Goal: Task Accomplishment & Management: Manage account settings

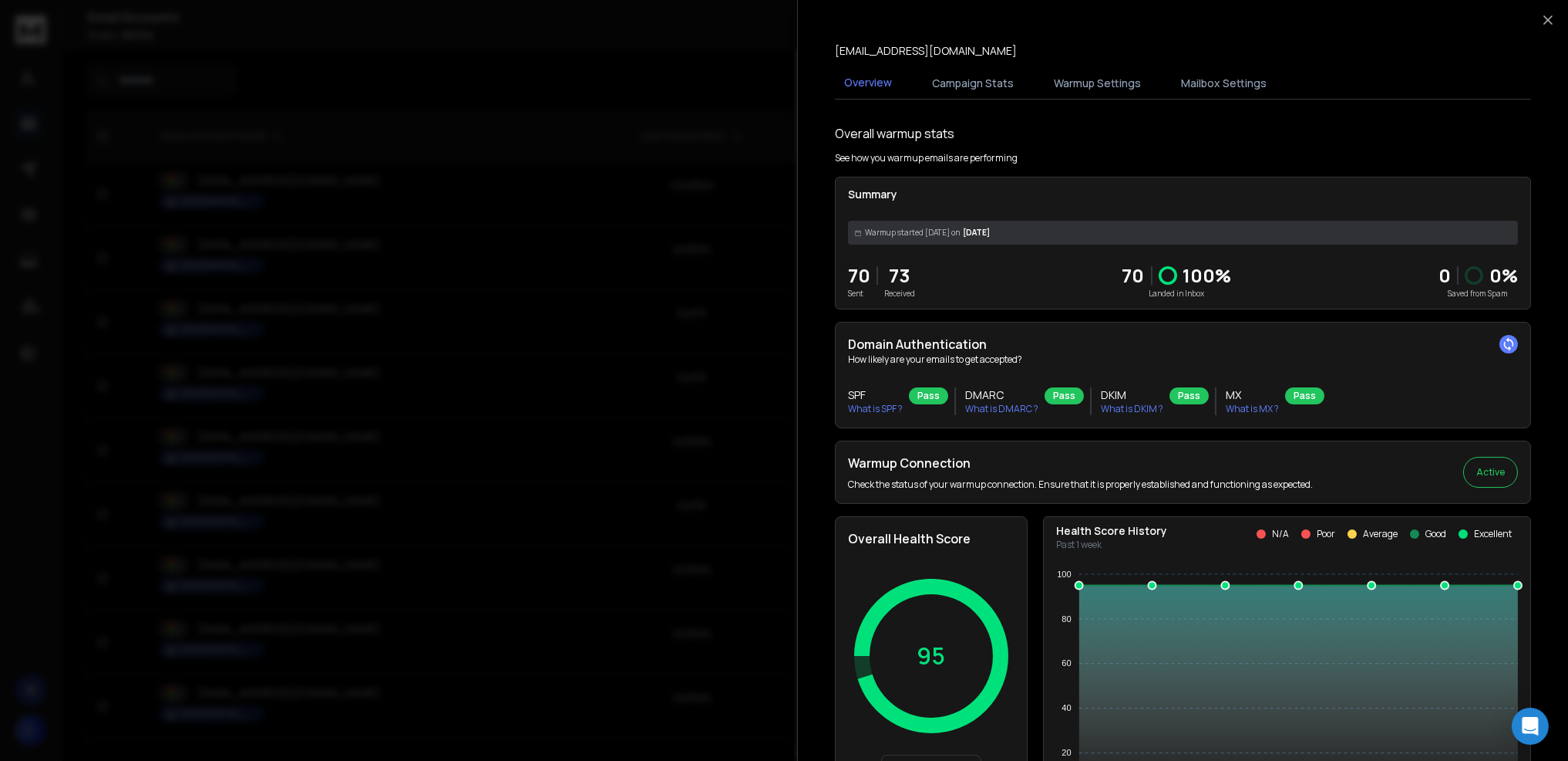
click at [518, 53] on div at bounding box center [784, 380] width 1568 height 761
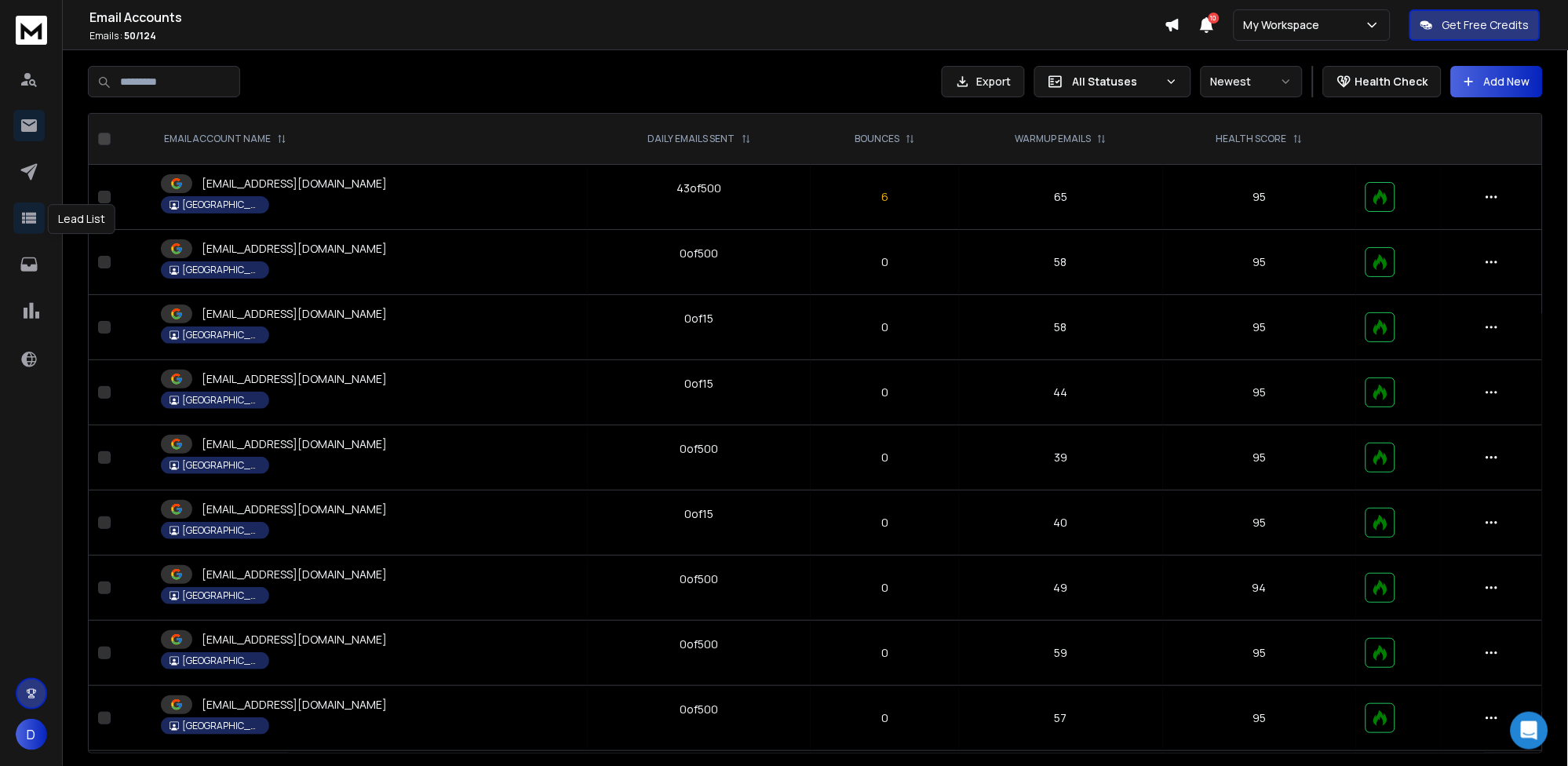
click at [22, 220] on icon at bounding box center [28, 218] width 14 height 11
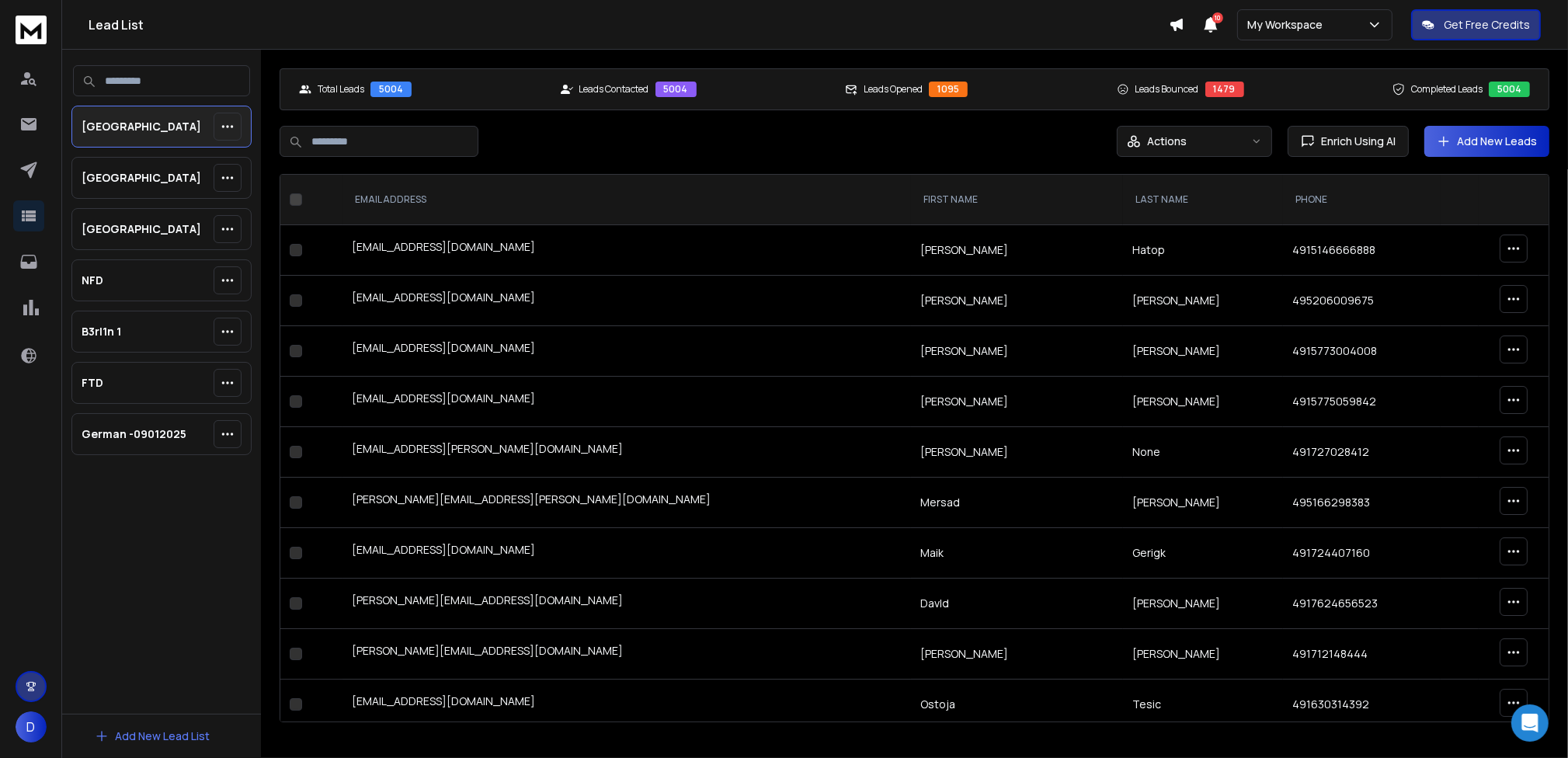
click at [109, 334] on p "B3rl1n 1" at bounding box center [102, 331] width 40 height 15
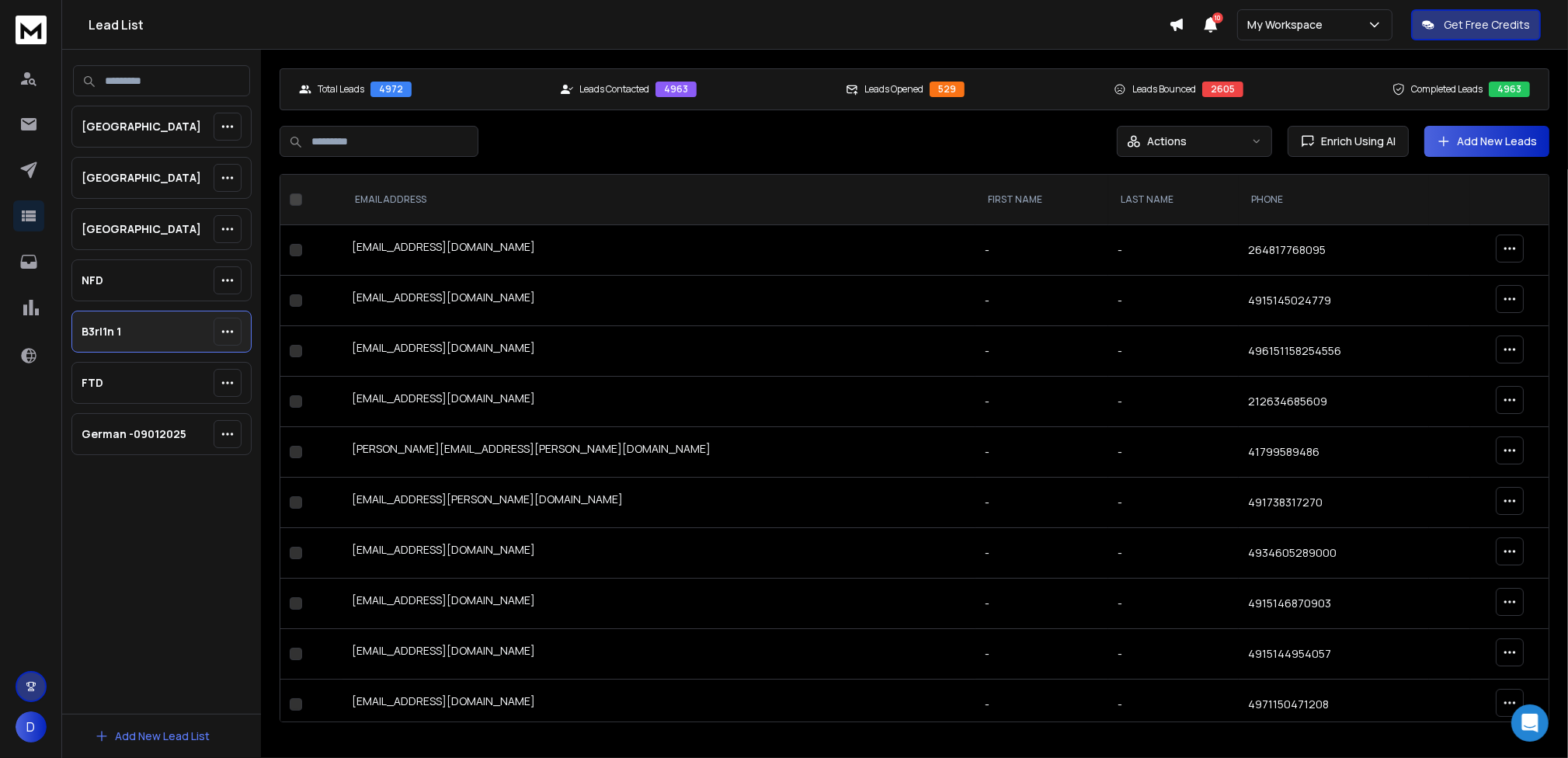
click at [126, 435] on p "German -09012025" at bounding box center [134, 433] width 105 height 15
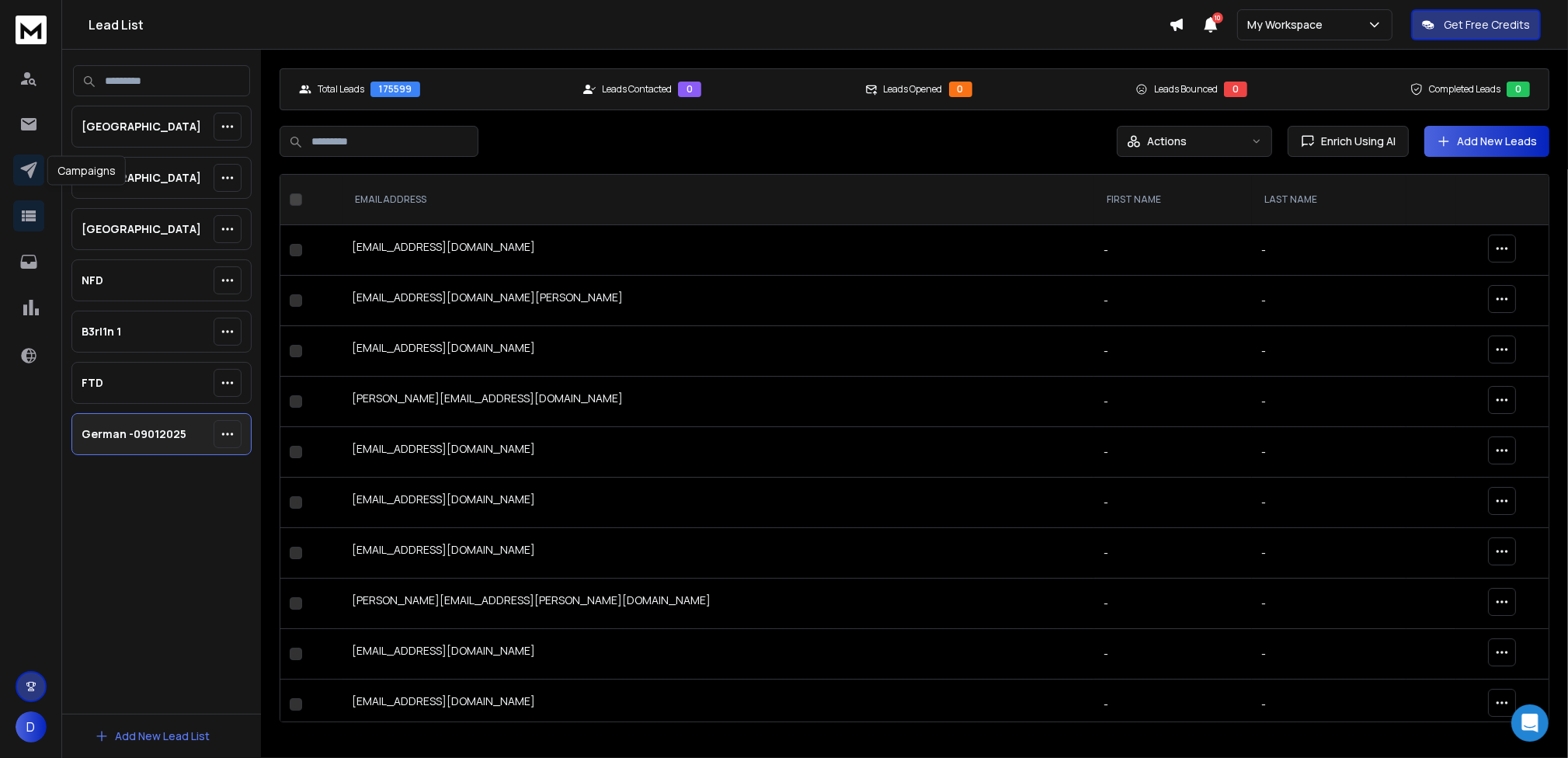
click at [19, 176] on icon at bounding box center [28, 170] width 19 height 19
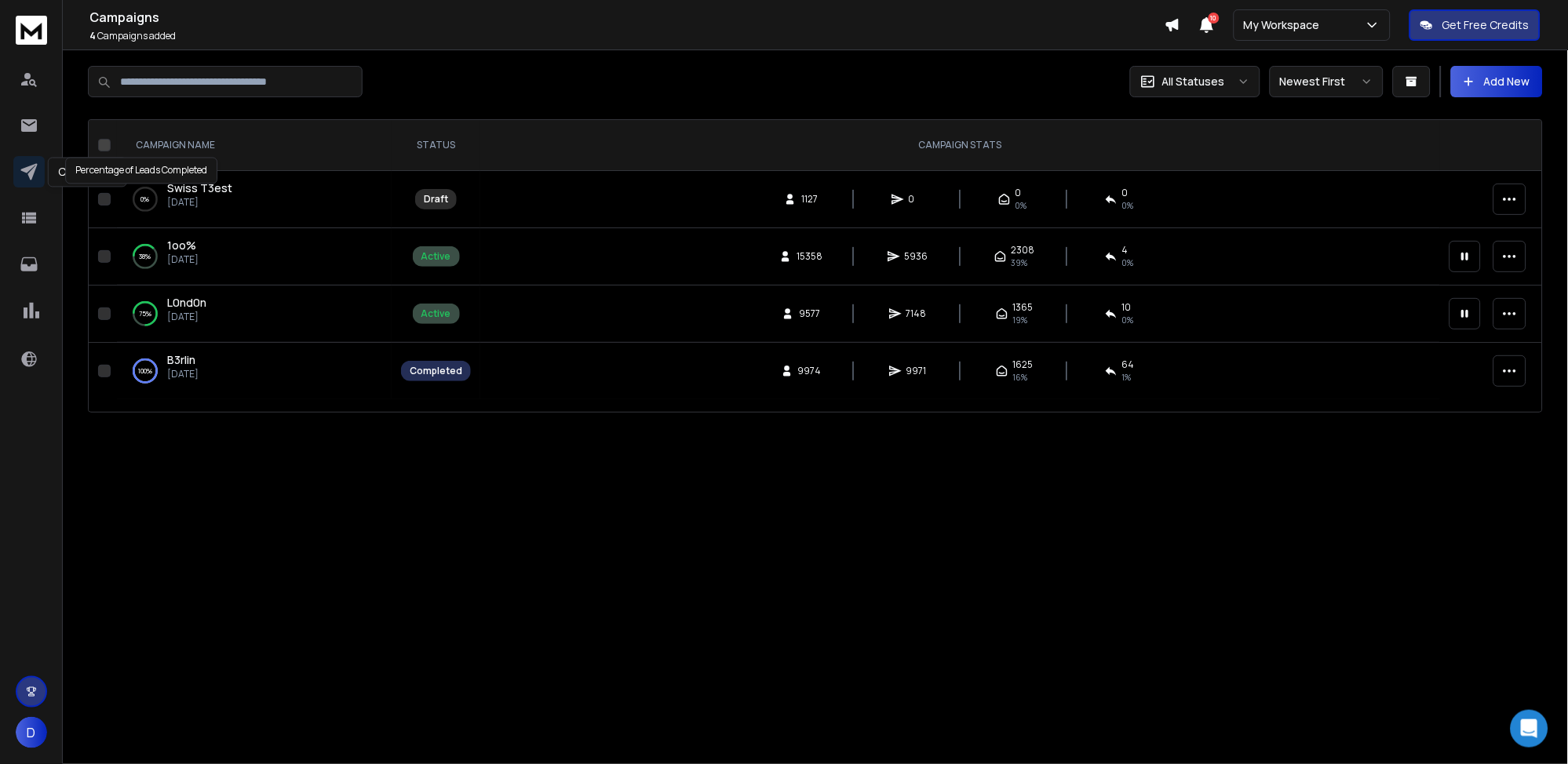
click at [196, 202] on p "[DATE]" at bounding box center [199, 202] width 65 height 13
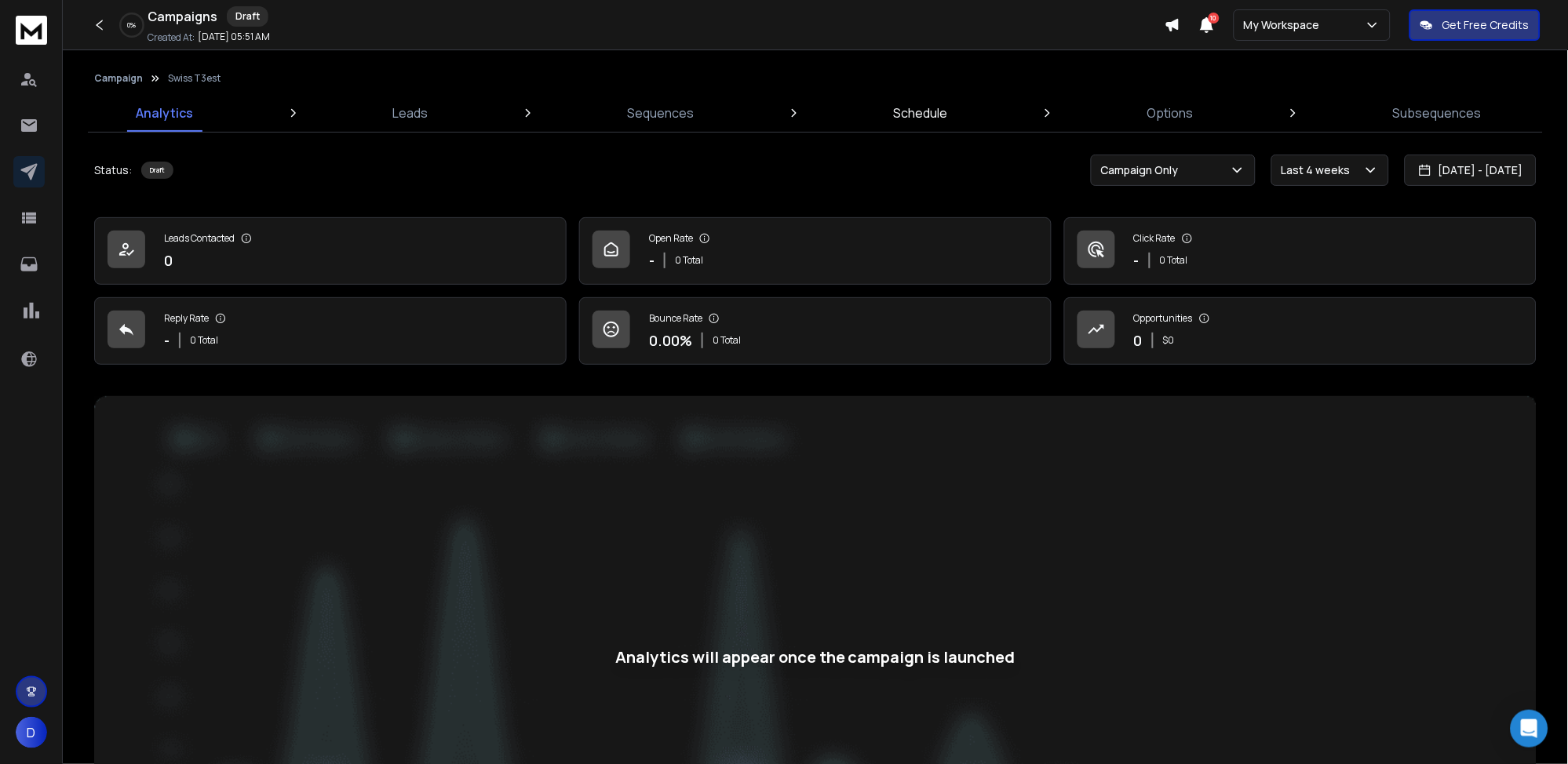
click at [912, 97] on link "Schedule" at bounding box center [920, 113] width 73 height 38
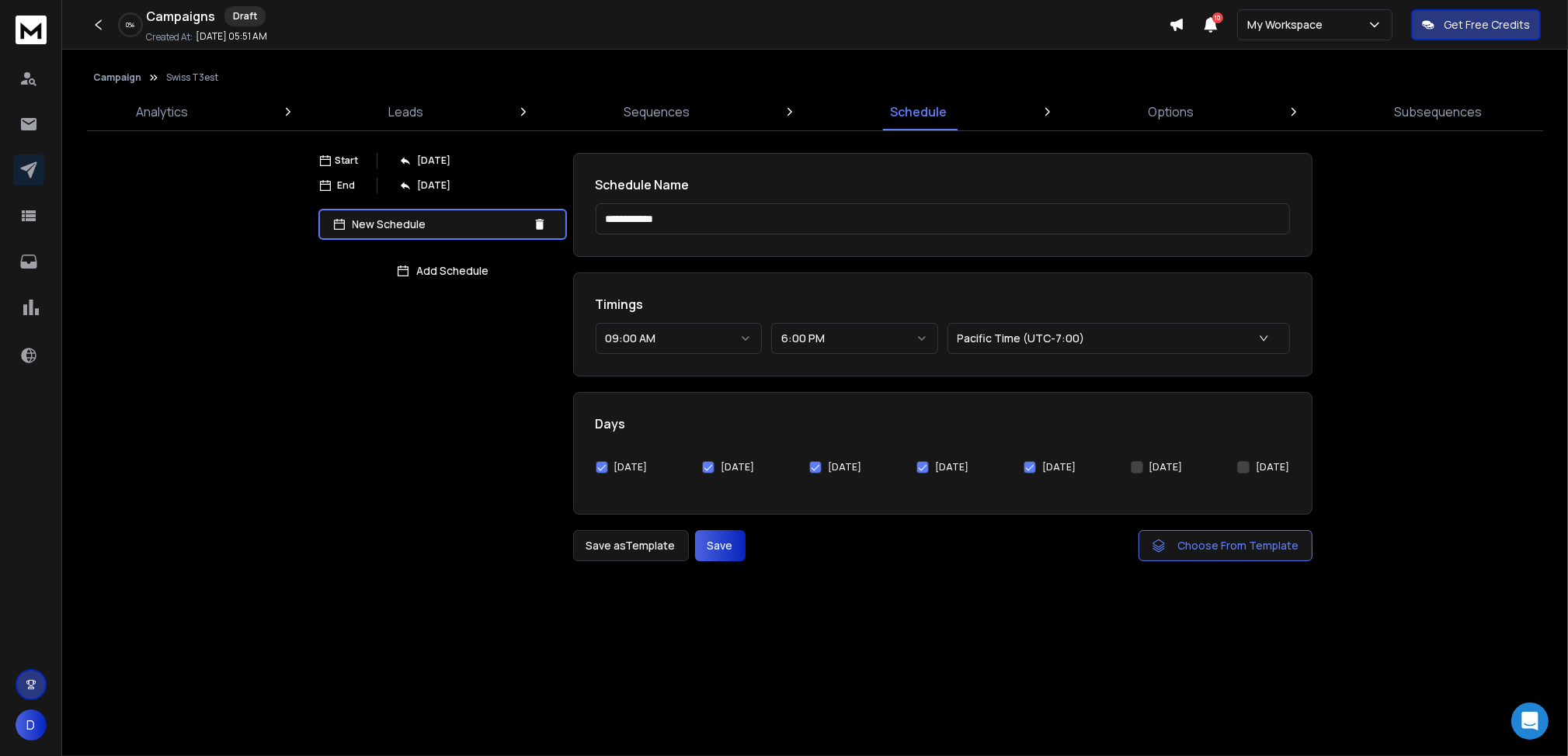
drag, startPoint x: 654, startPoint y: 84, endPoint x: 663, endPoint y: 132, distance: 48.8
click at [654, 86] on div "Campaign Swiss T3est" at bounding box center [815, 77] width 1456 height 24
click at [423, 103] on p "Leads" at bounding box center [405, 111] width 35 height 19
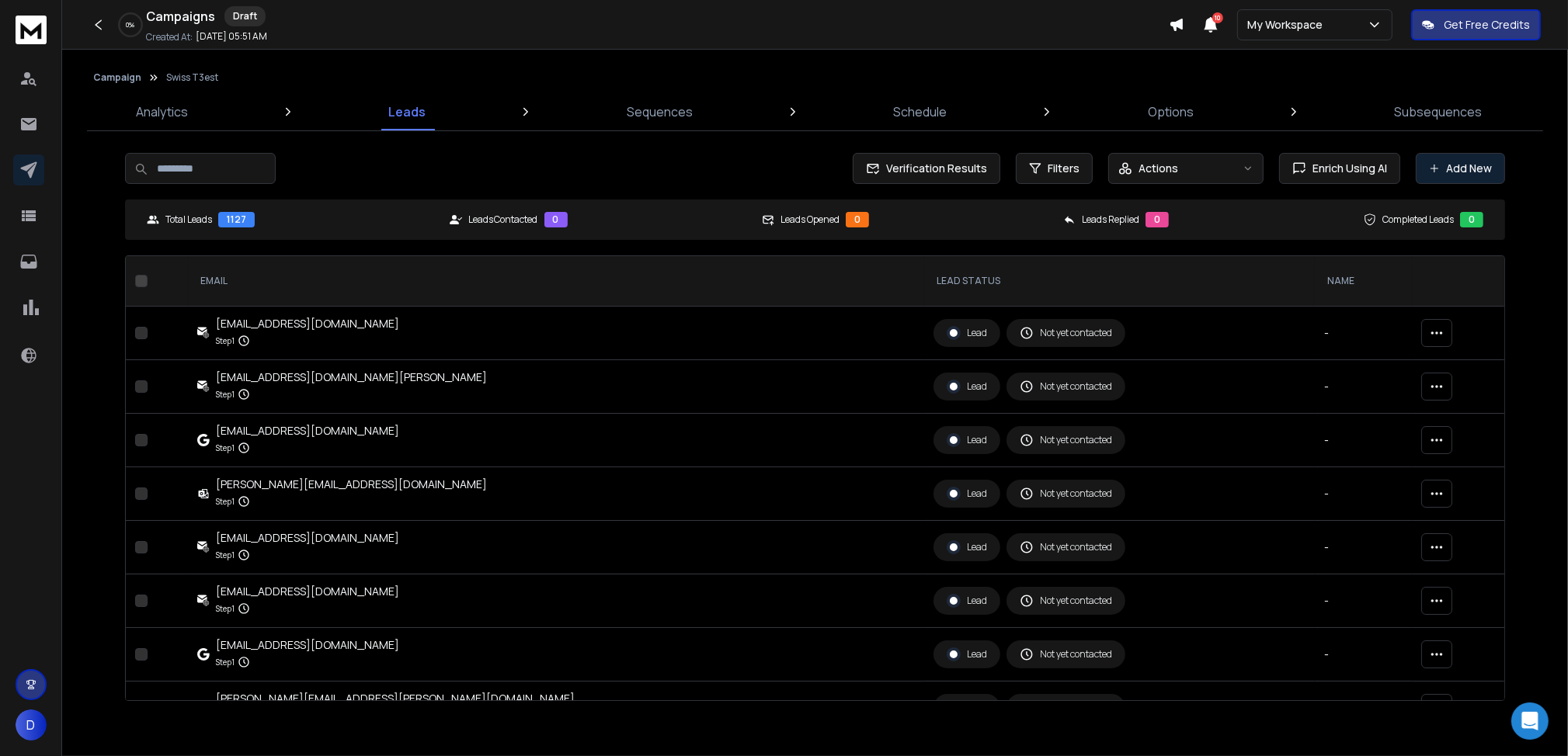
click at [1449, 169] on button "Add New" at bounding box center [1460, 169] width 90 height 31
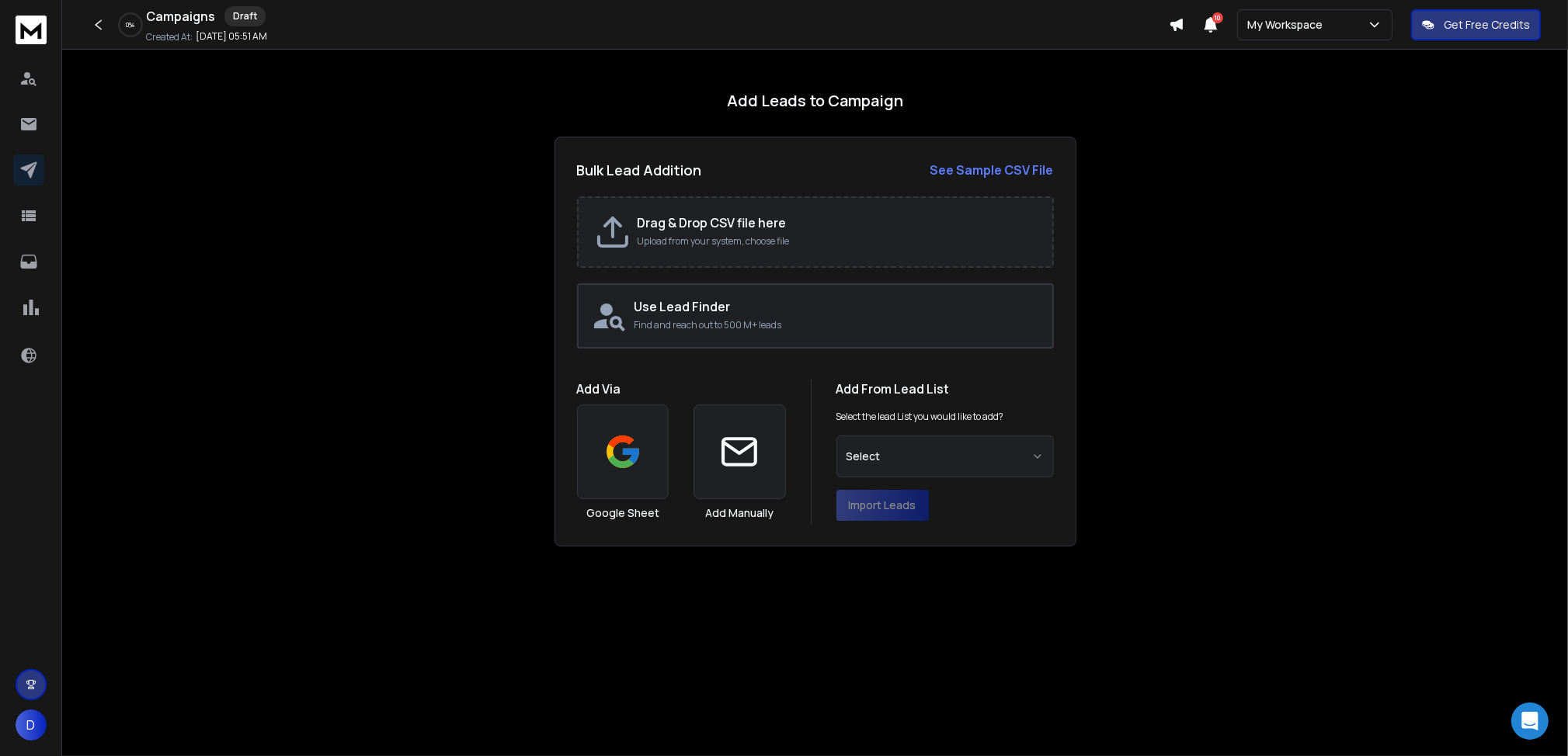
click at [912, 452] on button "Select" at bounding box center [945, 457] width 218 height 42
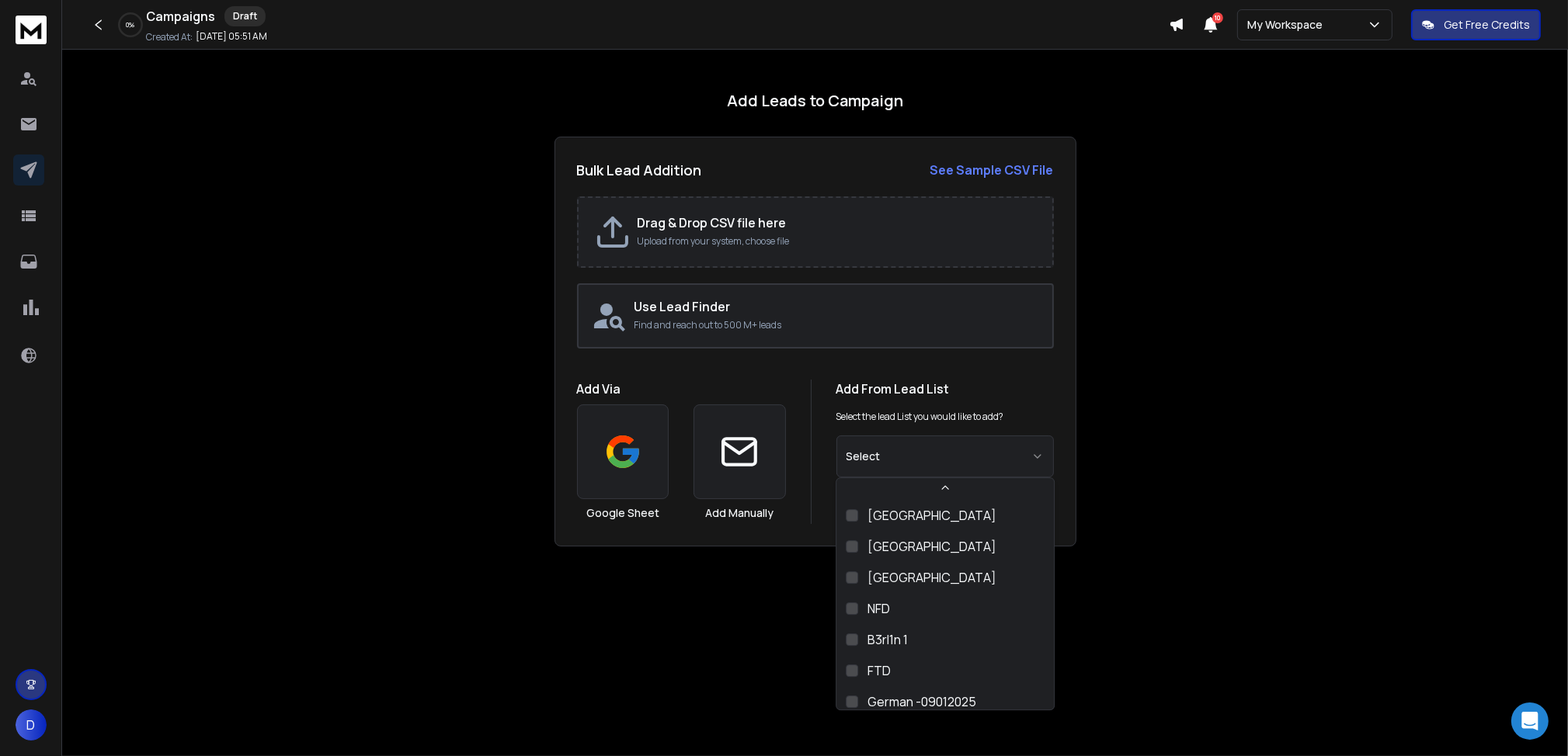
scroll to position [48, 0]
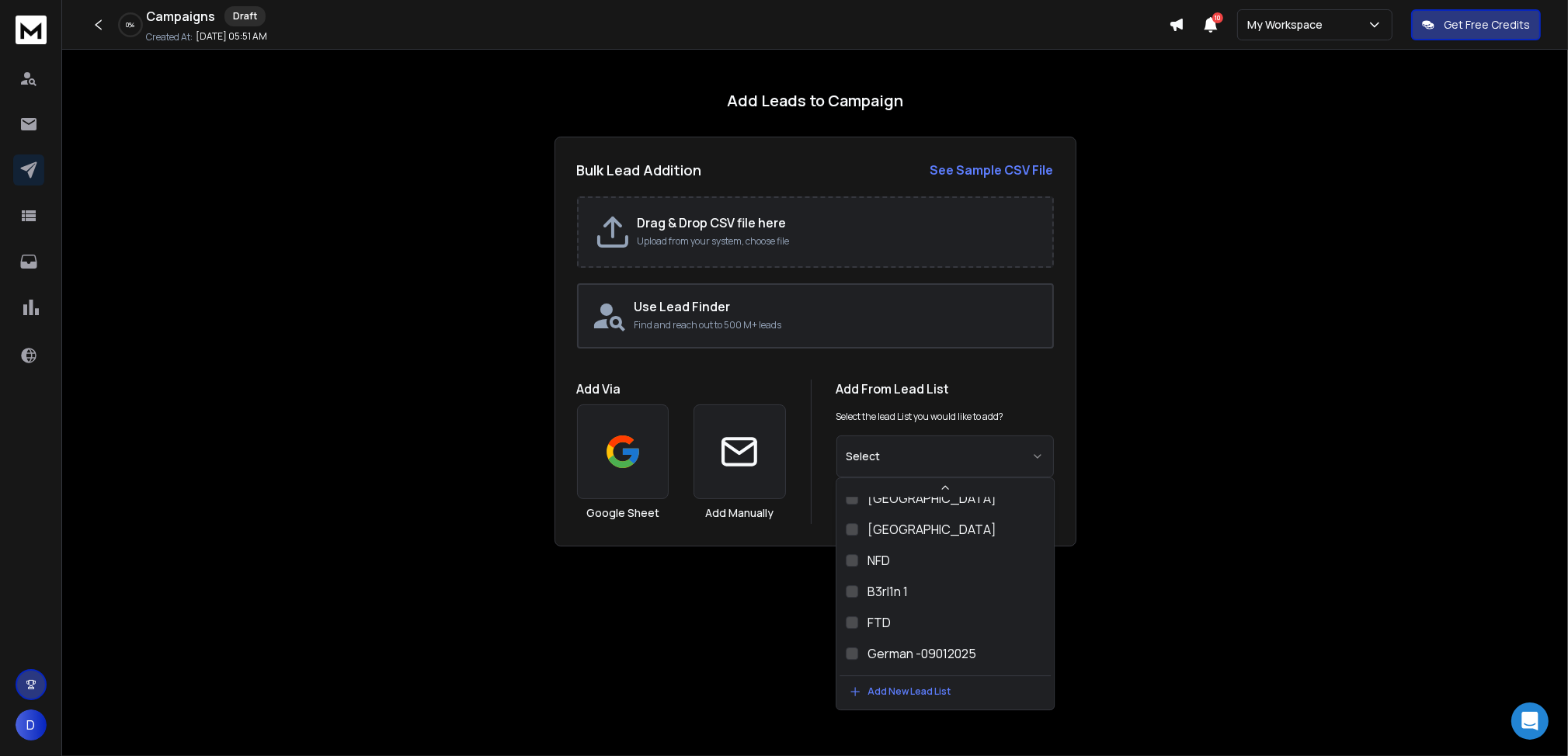
click at [919, 665] on div "German -09012025" at bounding box center [940, 654] width 202 height 31
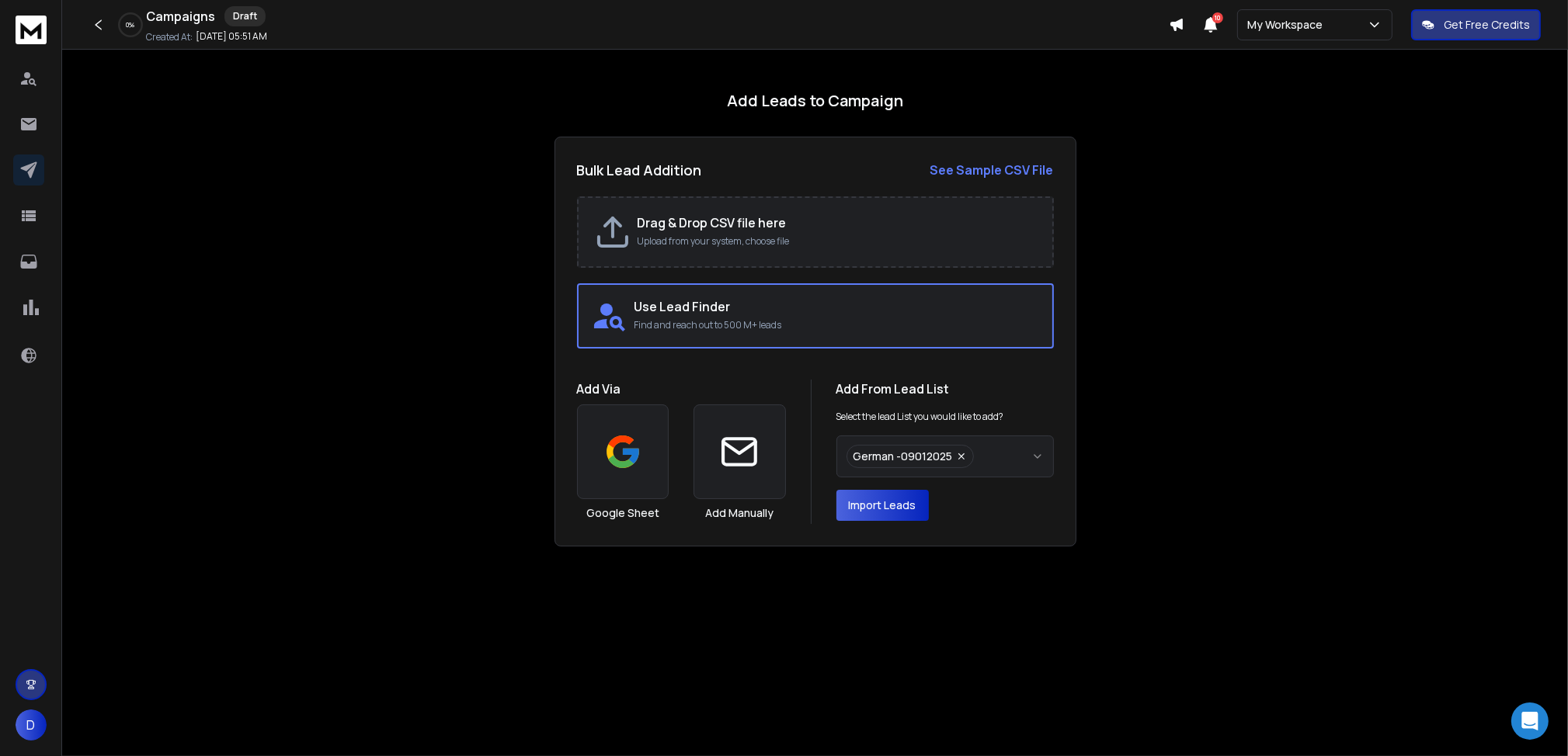
click at [929, 337] on div "Use Lead Finder Find and reach out to 500 M+ leads" at bounding box center [815, 316] width 477 height 65
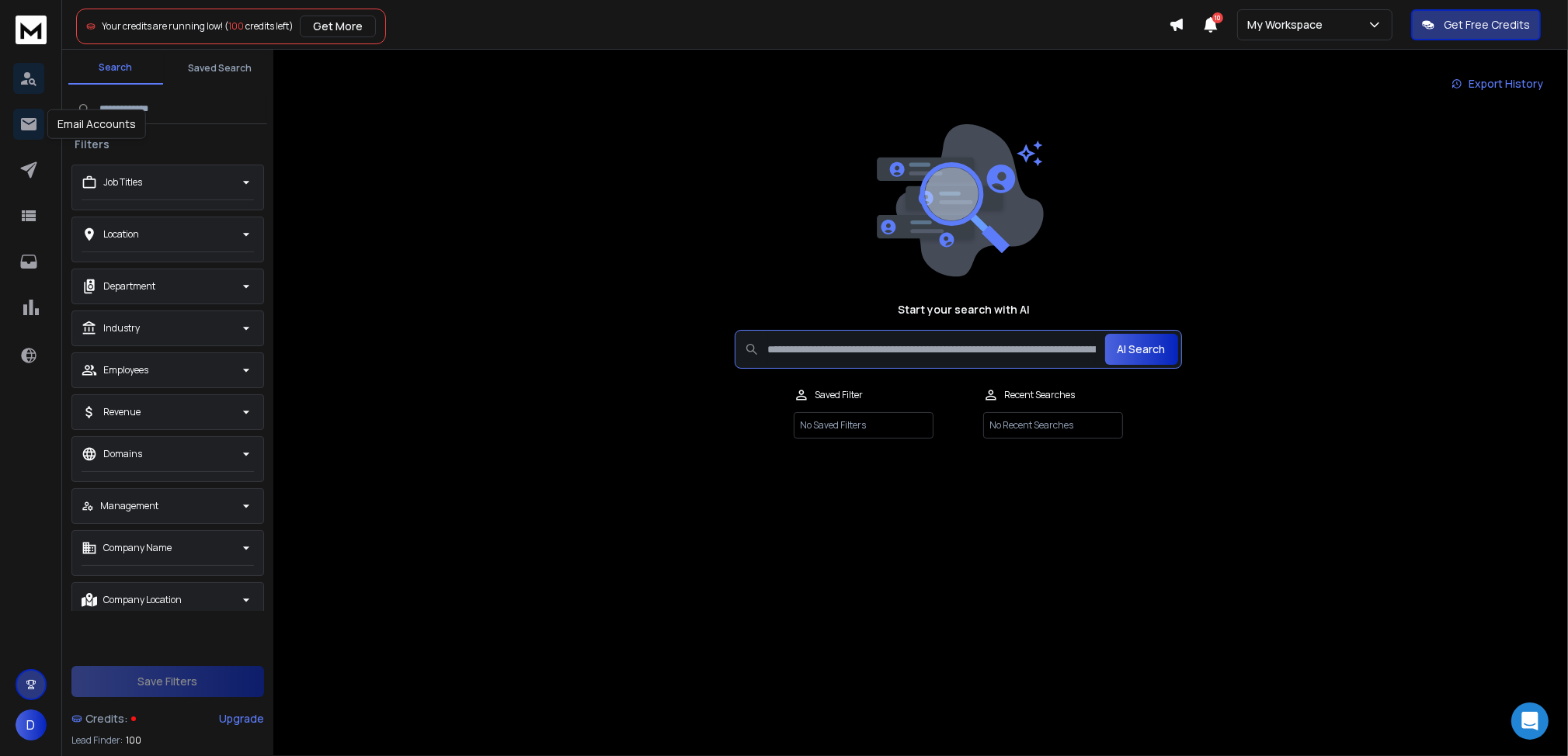
click at [19, 125] on icon at bounding box center [28, 124] width 19 height 19
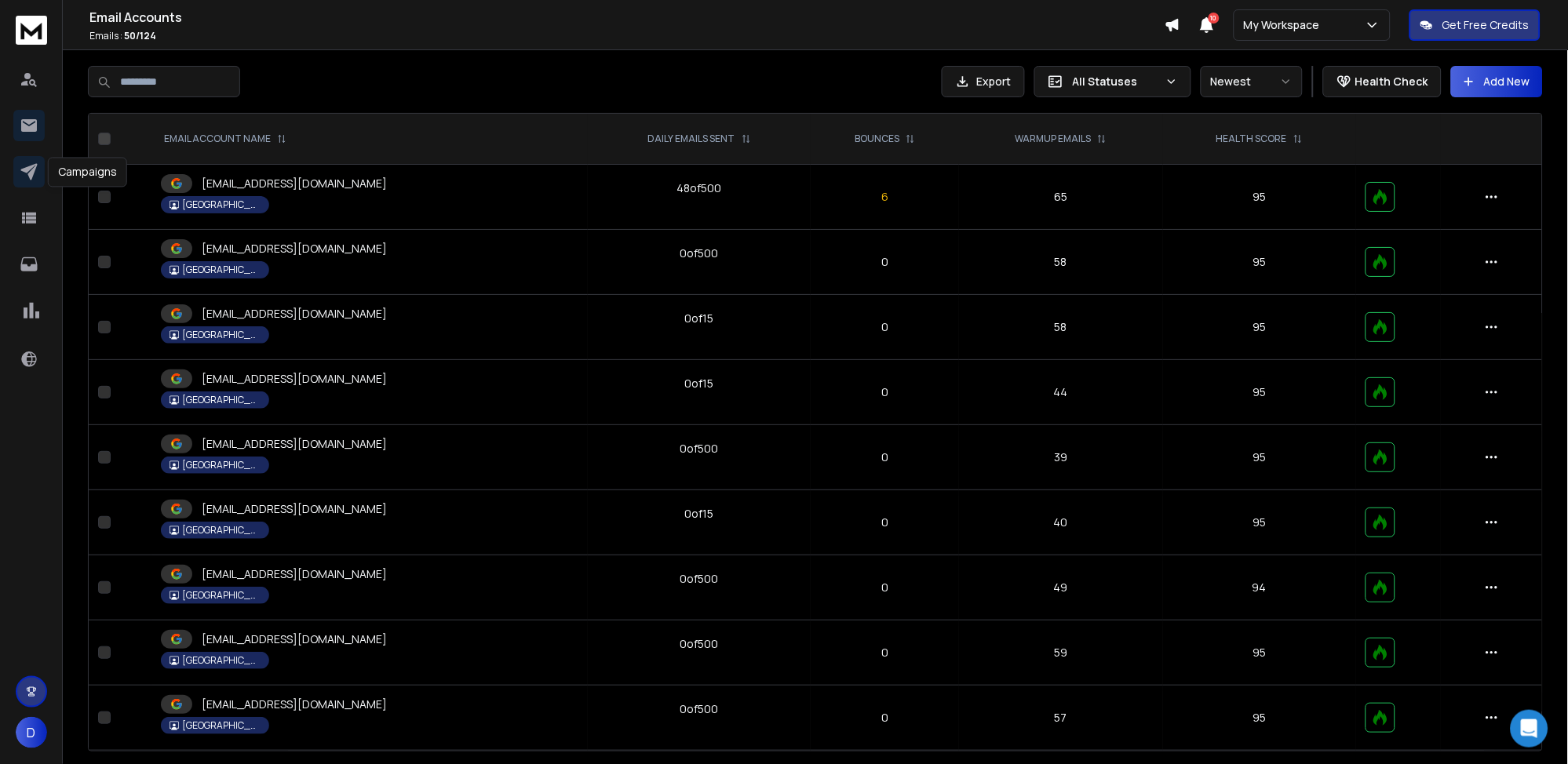
click at [42, 169] on body "Your warmest leads are on your site – Turn visits into conversations Reach Out …" at bounding box center [784, 382] width 1568 height 764
click at [27, 178] on icon at bounding box center [28, 171] width 19 height 19
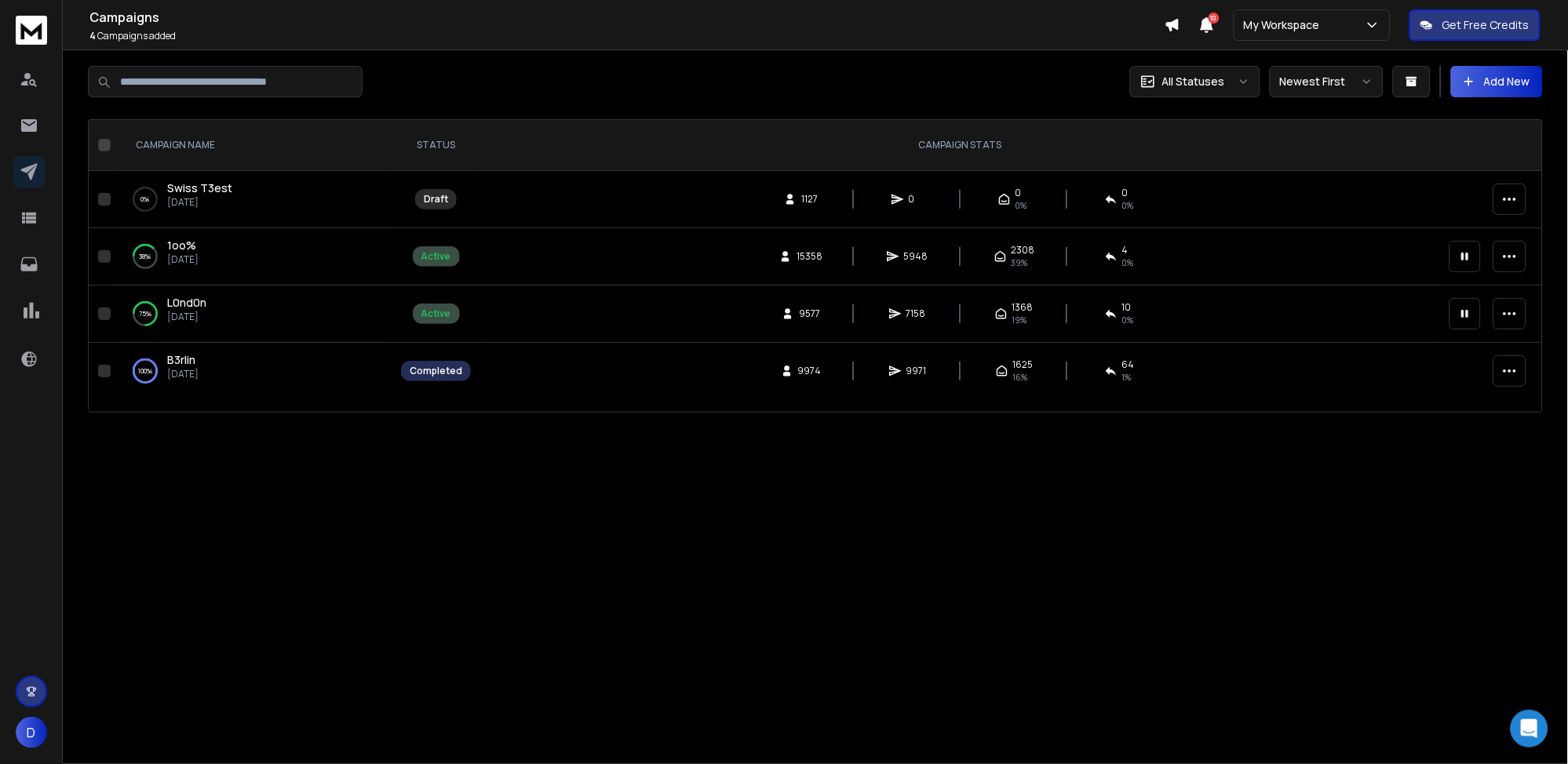
click at [216, 195] on span "Swiss T3est" at bounding box center [199, 188] width 65 height 15
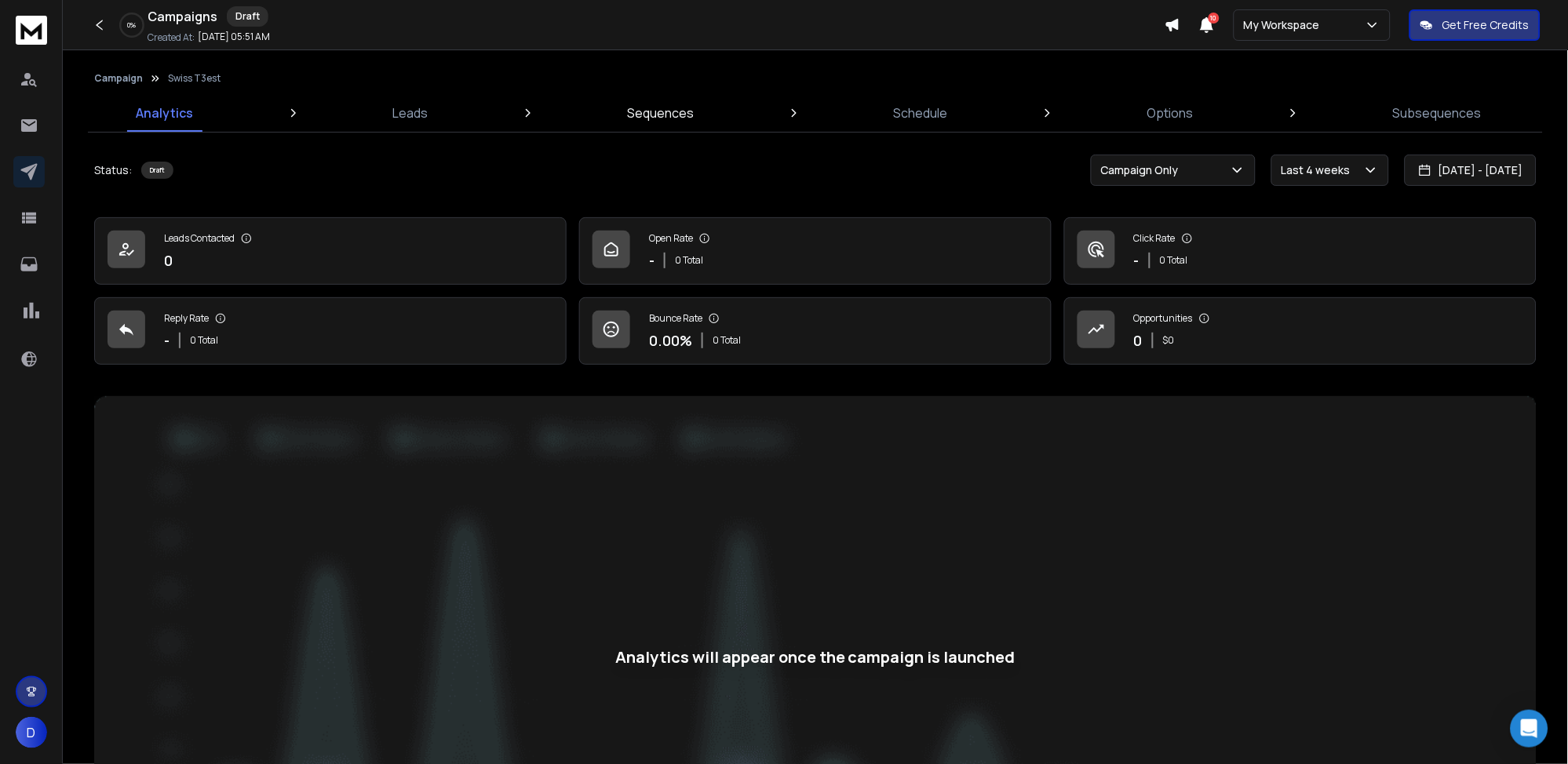
click at [624, 111] on link "Sequences" at bounding box center [660, 113] width 85 height 38
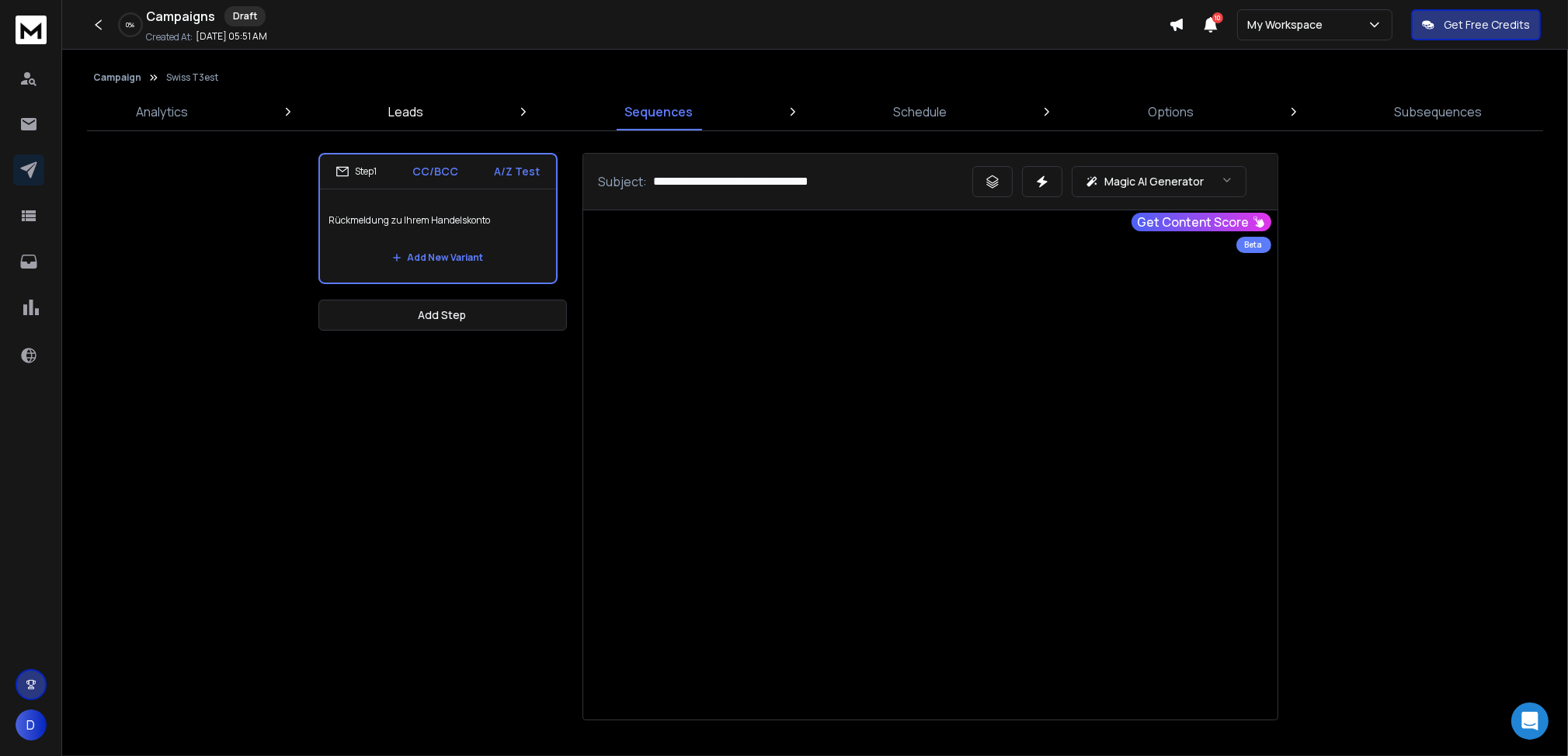
click at [398, 111] on p "Leads" at bounding box center [405, 111] width 35 height 19
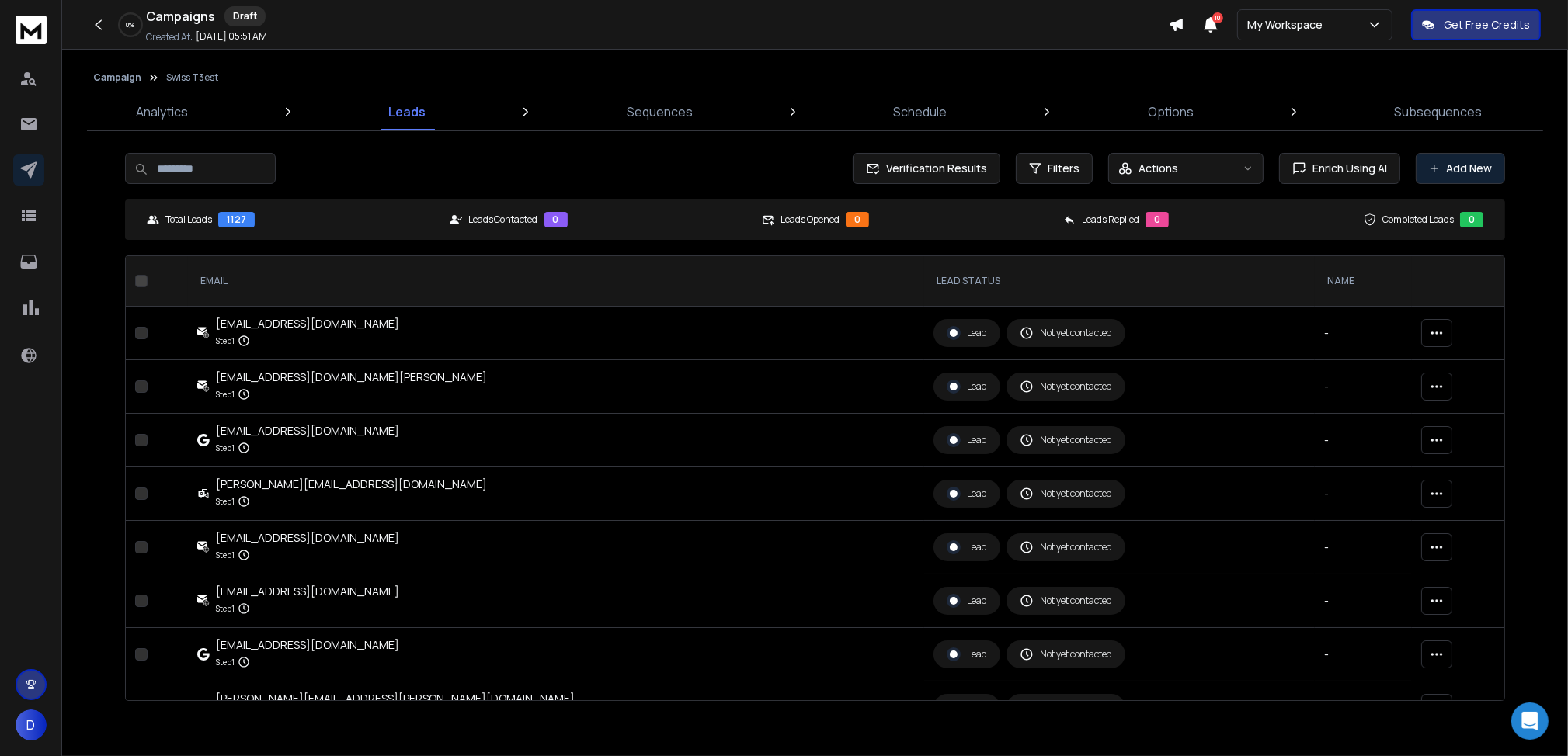
click at [1463, 160] on button "Add New" at bounding box center [1460, 169] width 90 height 31
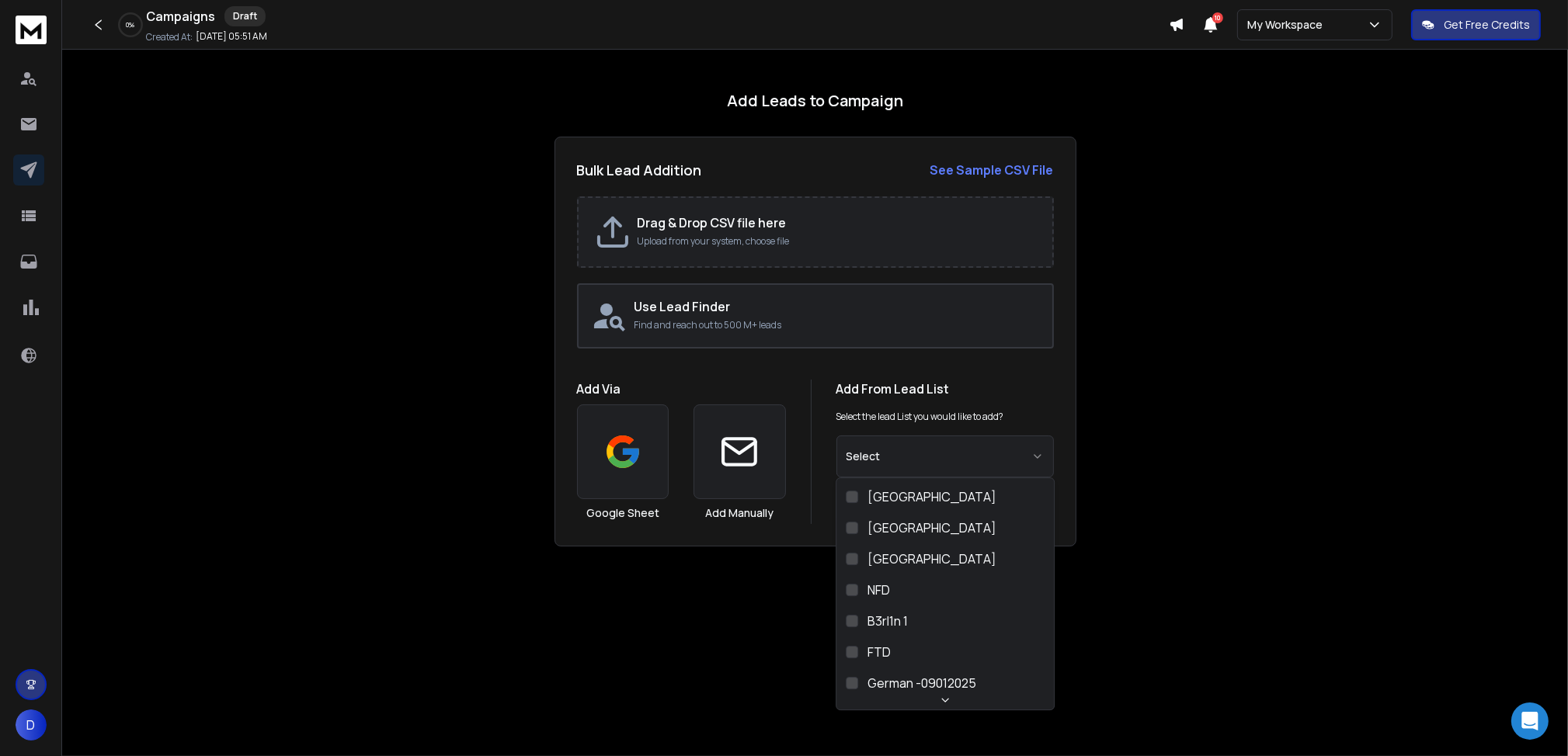
click at [905, 436] on button "Select" at bounding box center [945, 457] width 218 height 42
click at [914, 672] on div "German -09012025" at bounding box center [940, 683] width 202 height 31
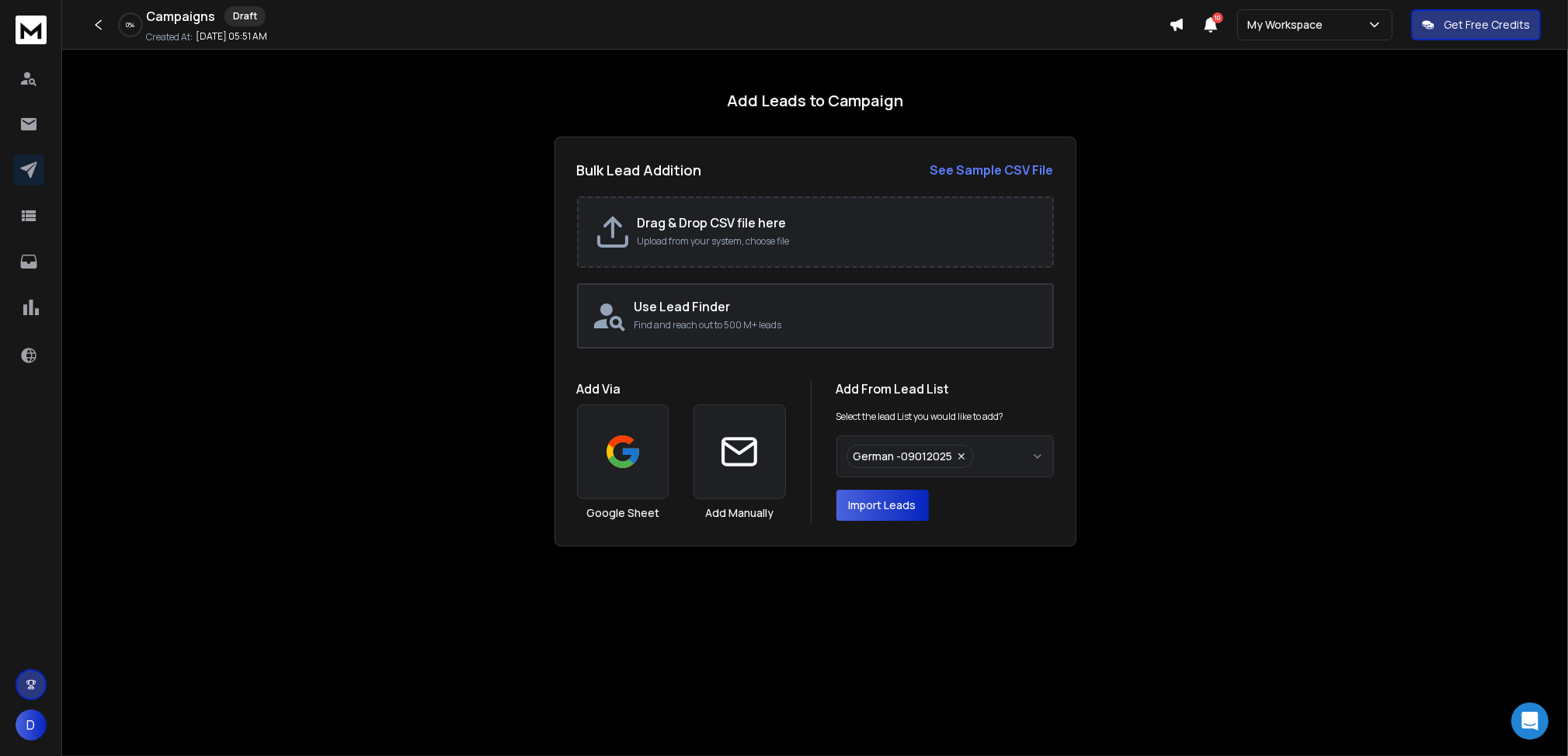
click at [816, 354] on div "Bulk Lead Addition See Sample CSV File Drag & Drop CSV file here Upload from yo…" at bounding box center [815, 342] width 477 height 365
click at [896, 523] on div "Bulk Lead Addition See Sample CSV File Drag & Drop CSV file here Upload from yo…" at bounding box center [816, 342] width 522 height 410
click at [893, 516] on button "Import Leads" at bounding box center [883, 506] width 92 height 31
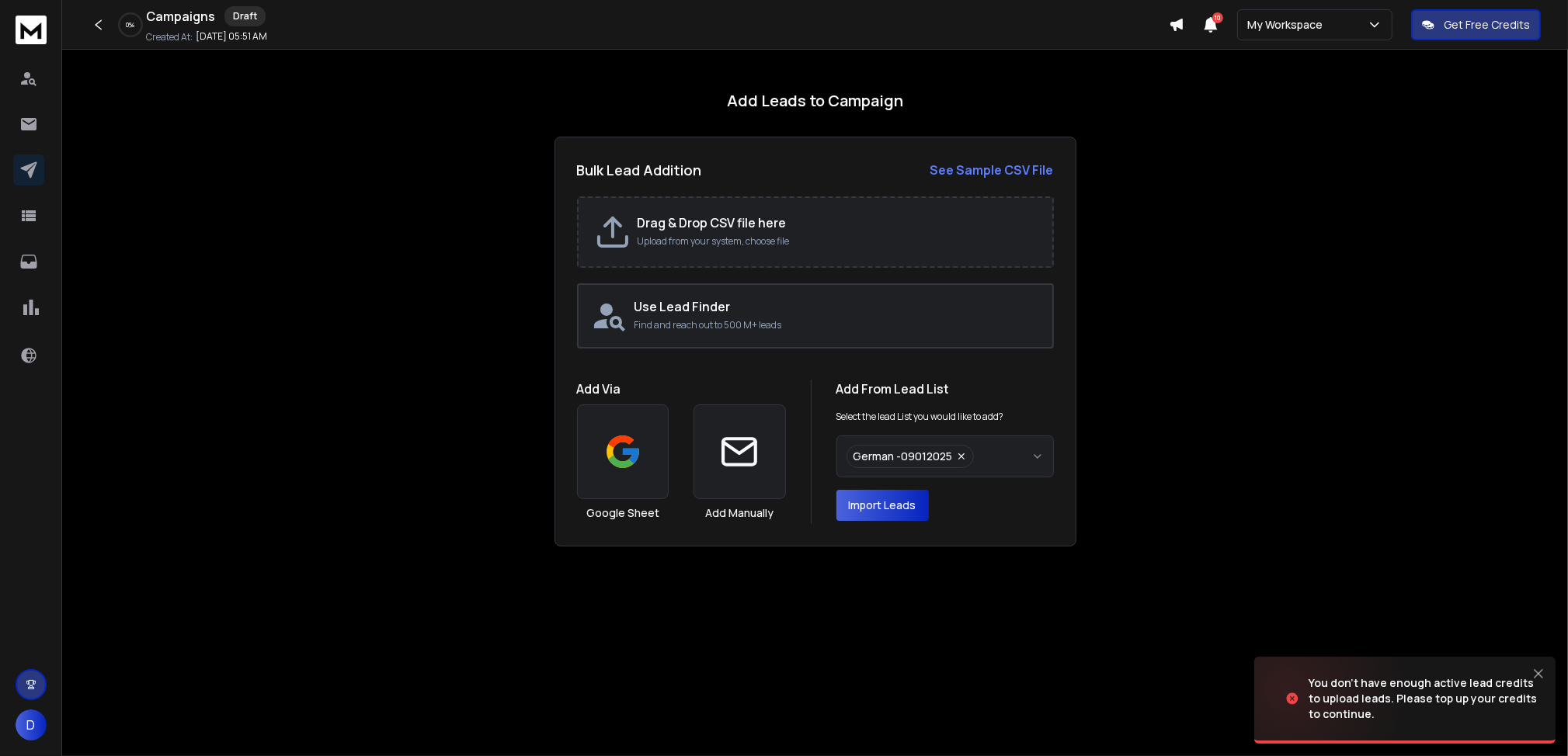
drag, startPoint x: 1454, startPoint y: 744, endPoint x: 1289, endPoint y: 664, distance: 183.4
click at [1289, 664] on ol "You don't have enough active lead credits to upload leads. Please top up your c…" at bounding box center [1405, 700] width 326 height 111
click at [1320, 684] on div "You don't have enough active lead credits to upload leads. Please top up your c…" at bounding box center [1422, 698] width 228 height 46
click at [1319, 684] on div "You don't have enough active lead credits to upload leads. Please top up your c…" at bounding box center [1422, 698] width 228 height 46
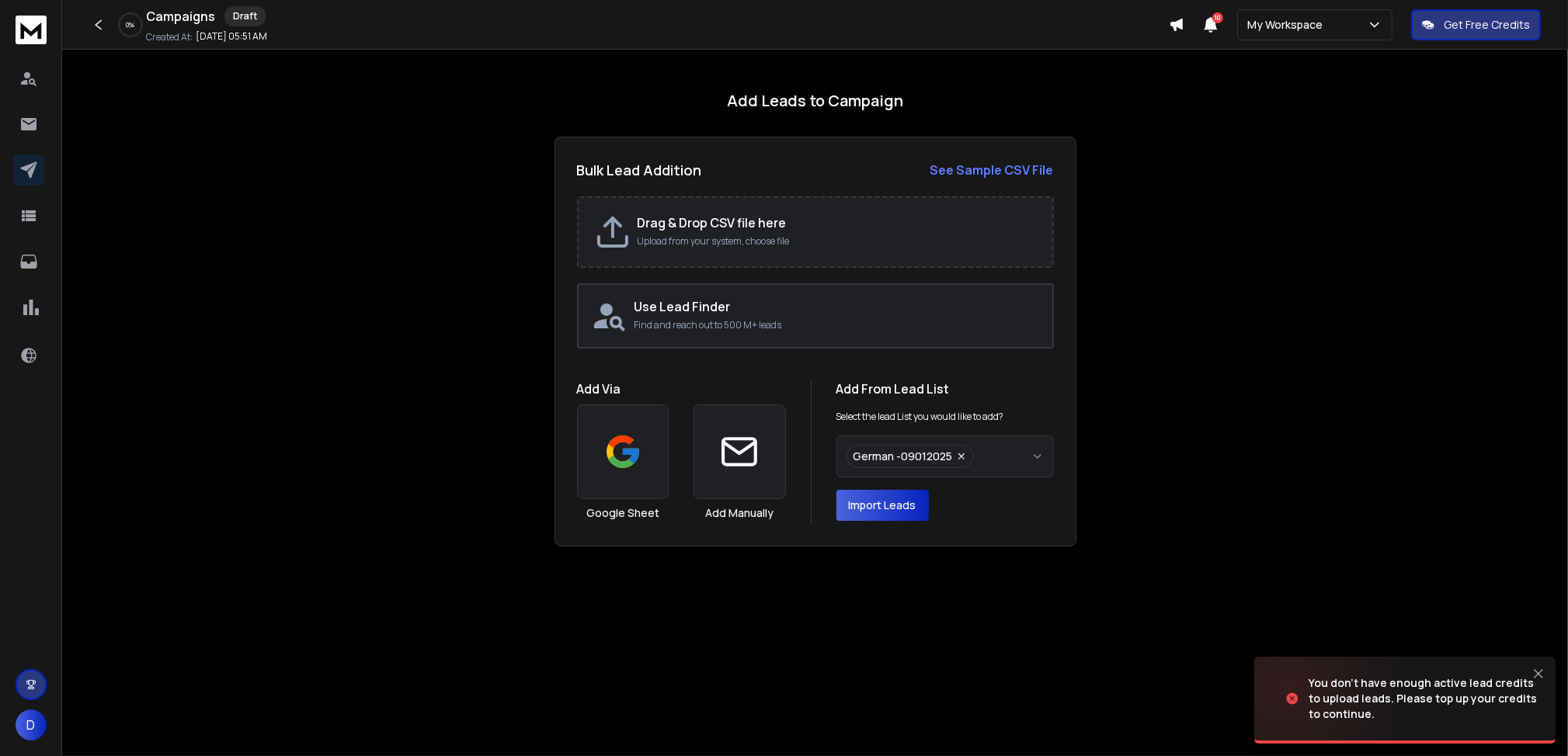
click at [1319, 684] on div "You don't have enough active lead credits to upload leads. Please top up your c…" at bounding box center [1422, 698] width 228 height 46
click at [105, 19] on button at bounding box center [99, 24] width 20 height 31
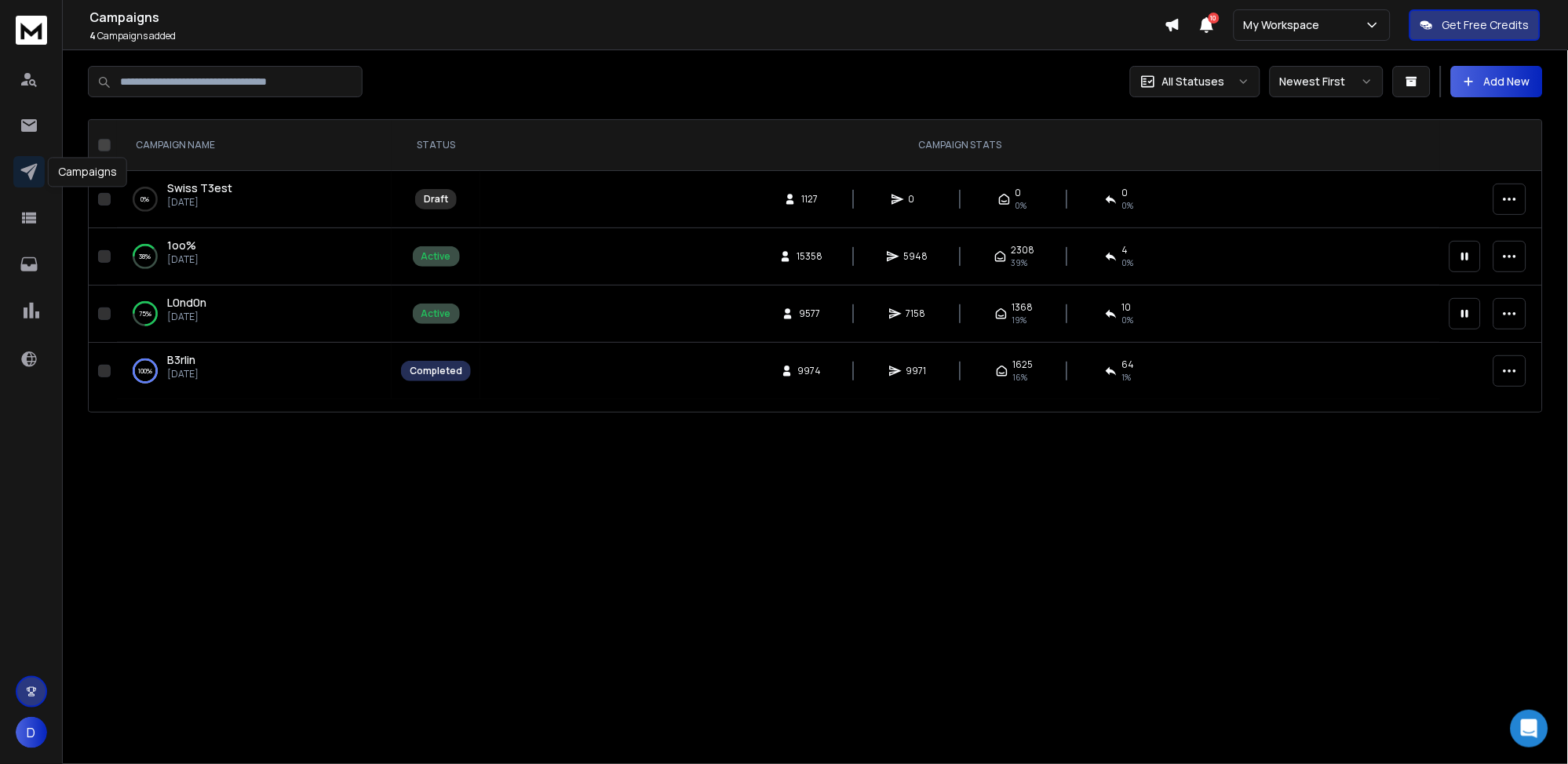
click at [35, 165] on icon at bounding box center [28, 171] width 16 height 16
click at [25, 129] on icon at bounding box center [28, 126] width 16 height 13
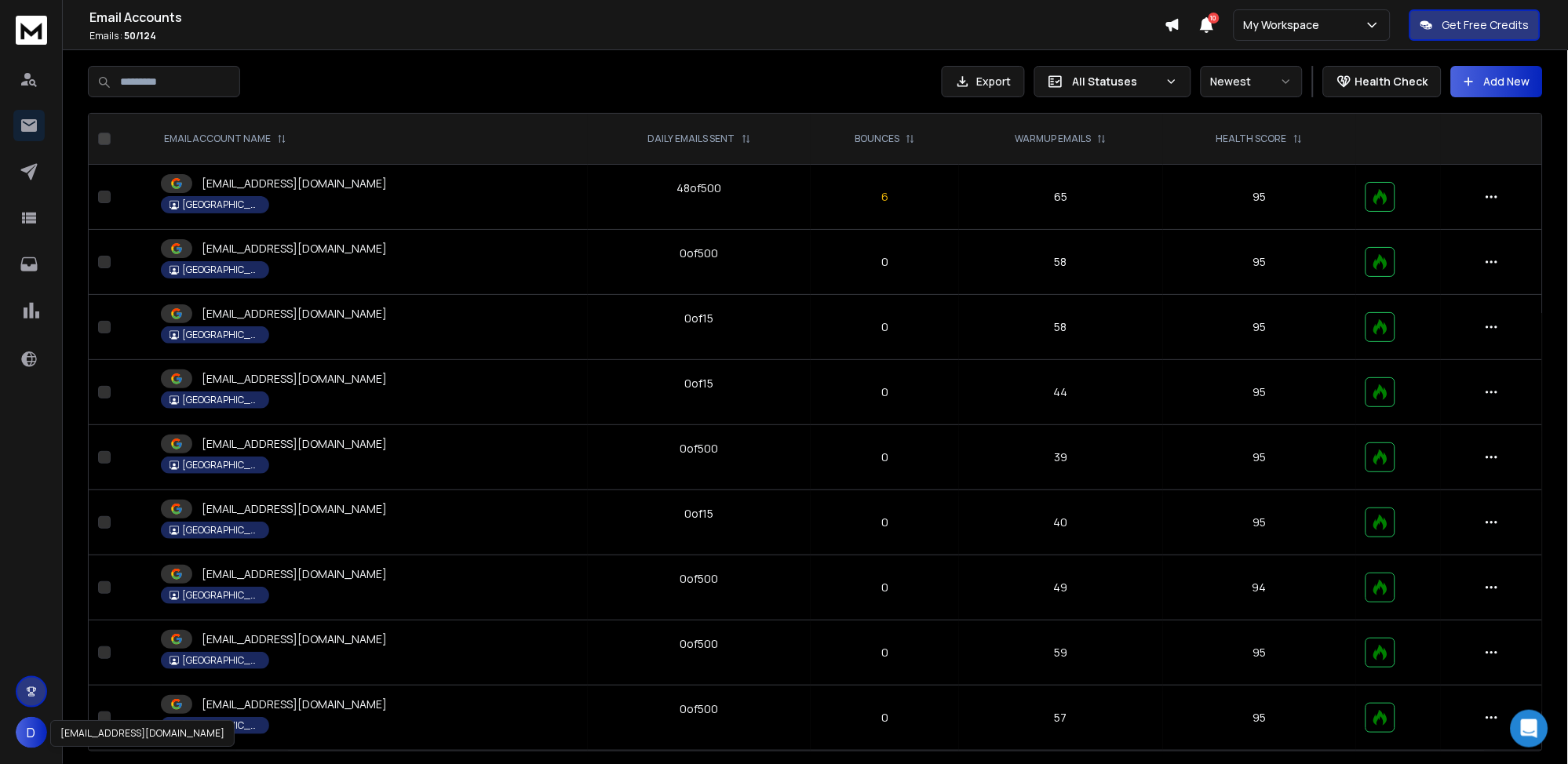
click at [30, 731] on span "D" at bounding box center [31, 733] width 31 height 31
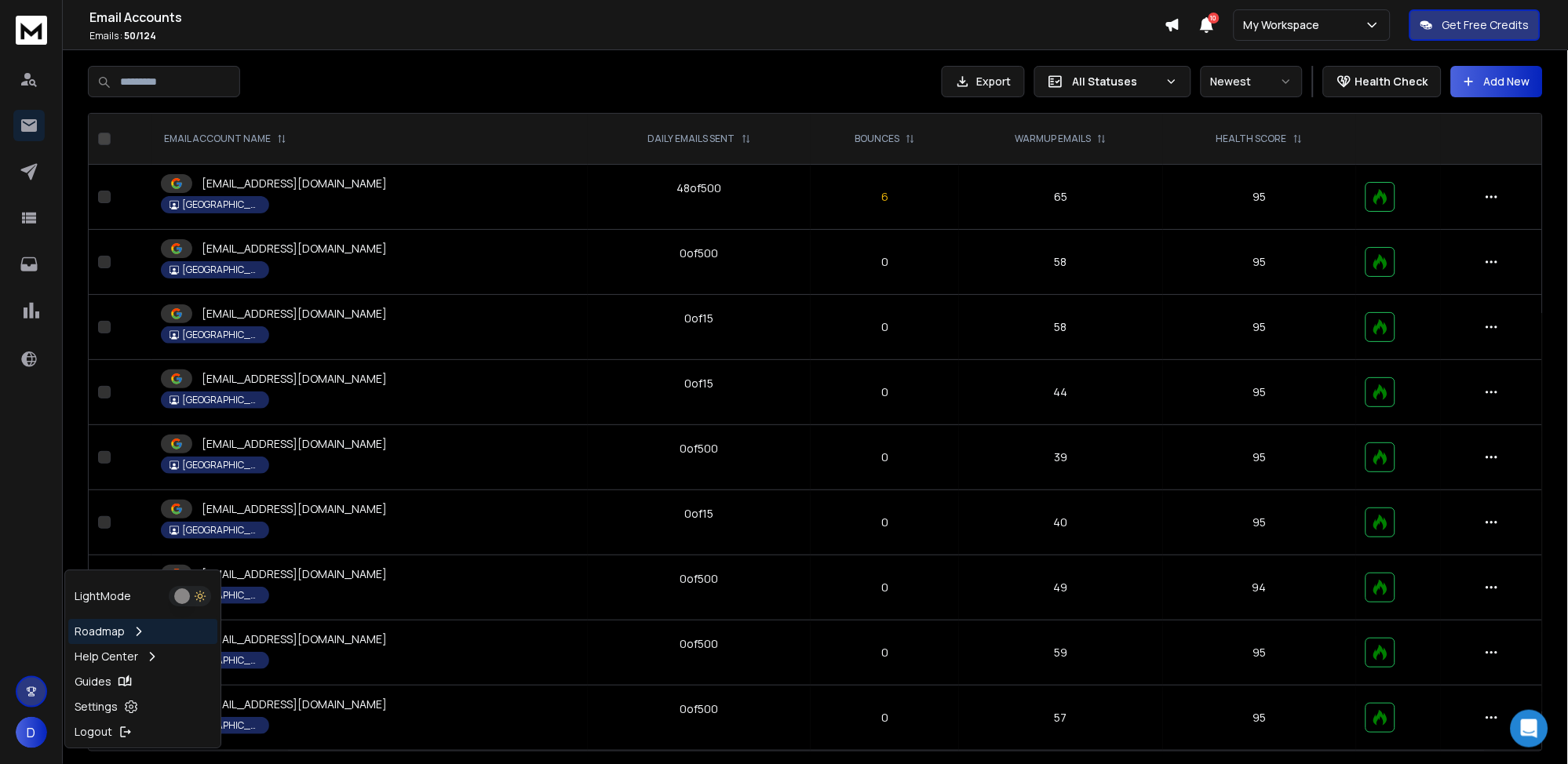
click at [41, 715] on div "D" at bounding box center [31, 712] width 31 height 72
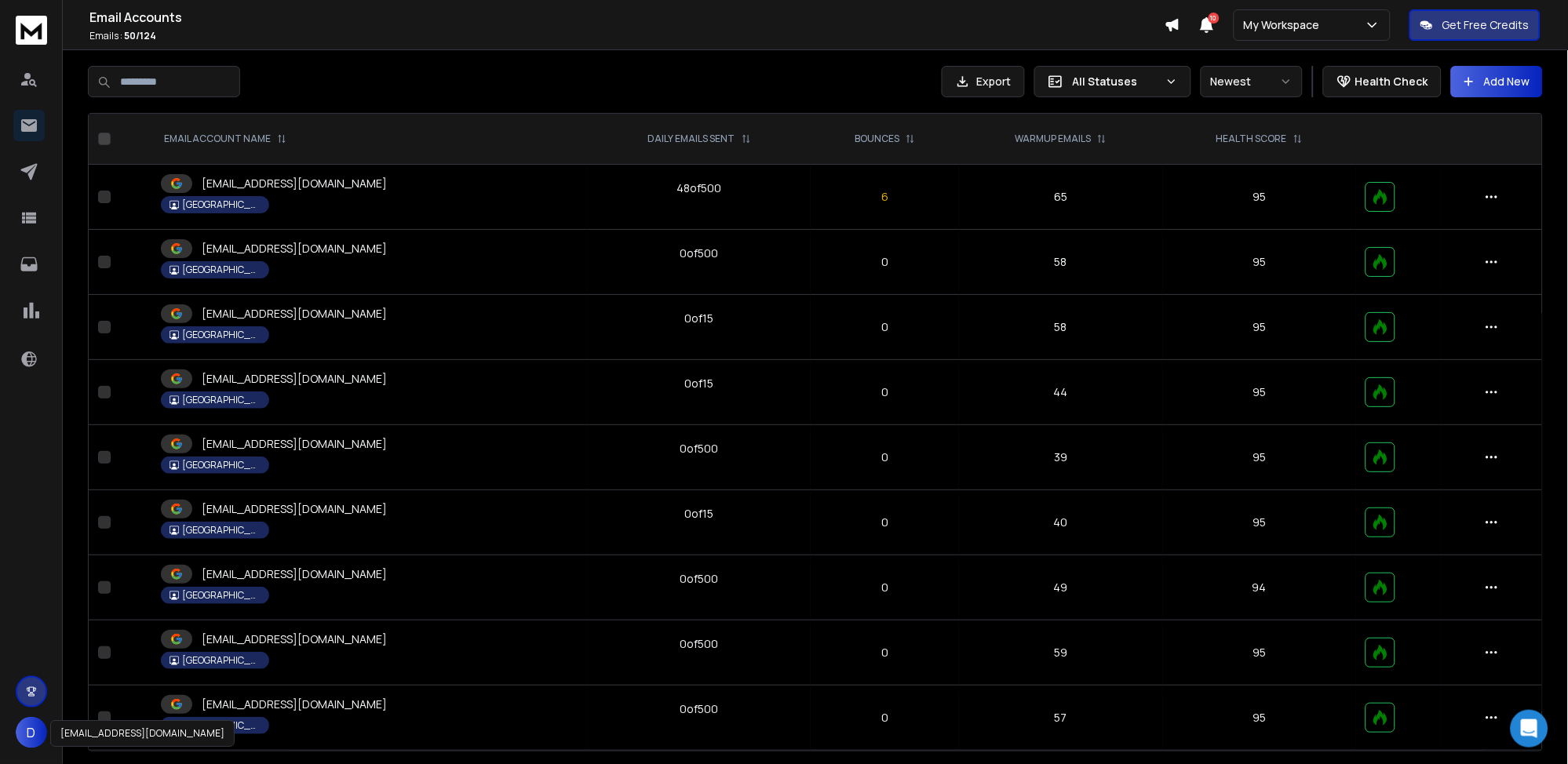
click at [32, 737] on span "D" at bounding box center [31, 733] width 31 height 31
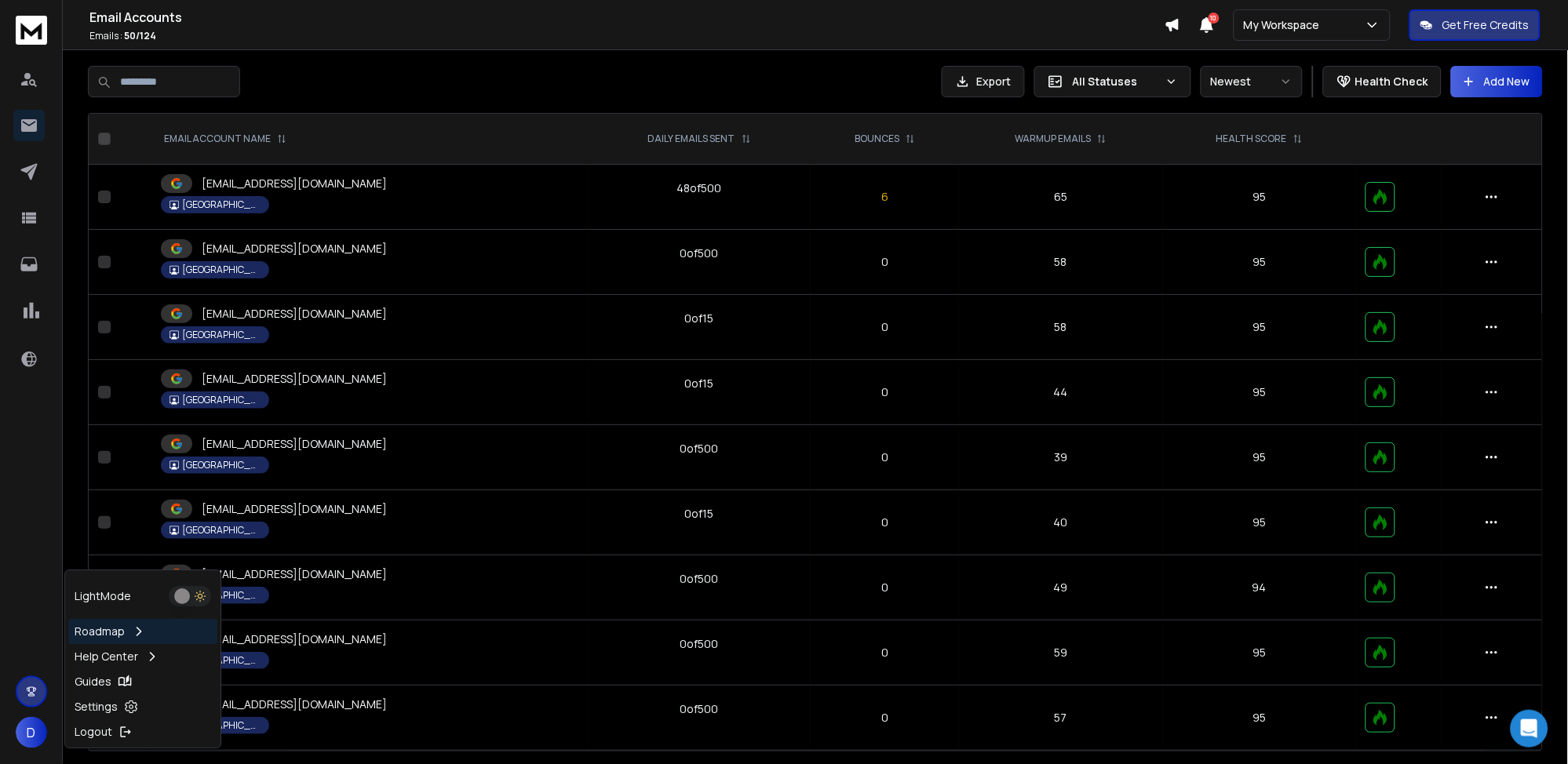
click at [35, 733] on span "D" at bounding box center [31, 733] width 31 height 31
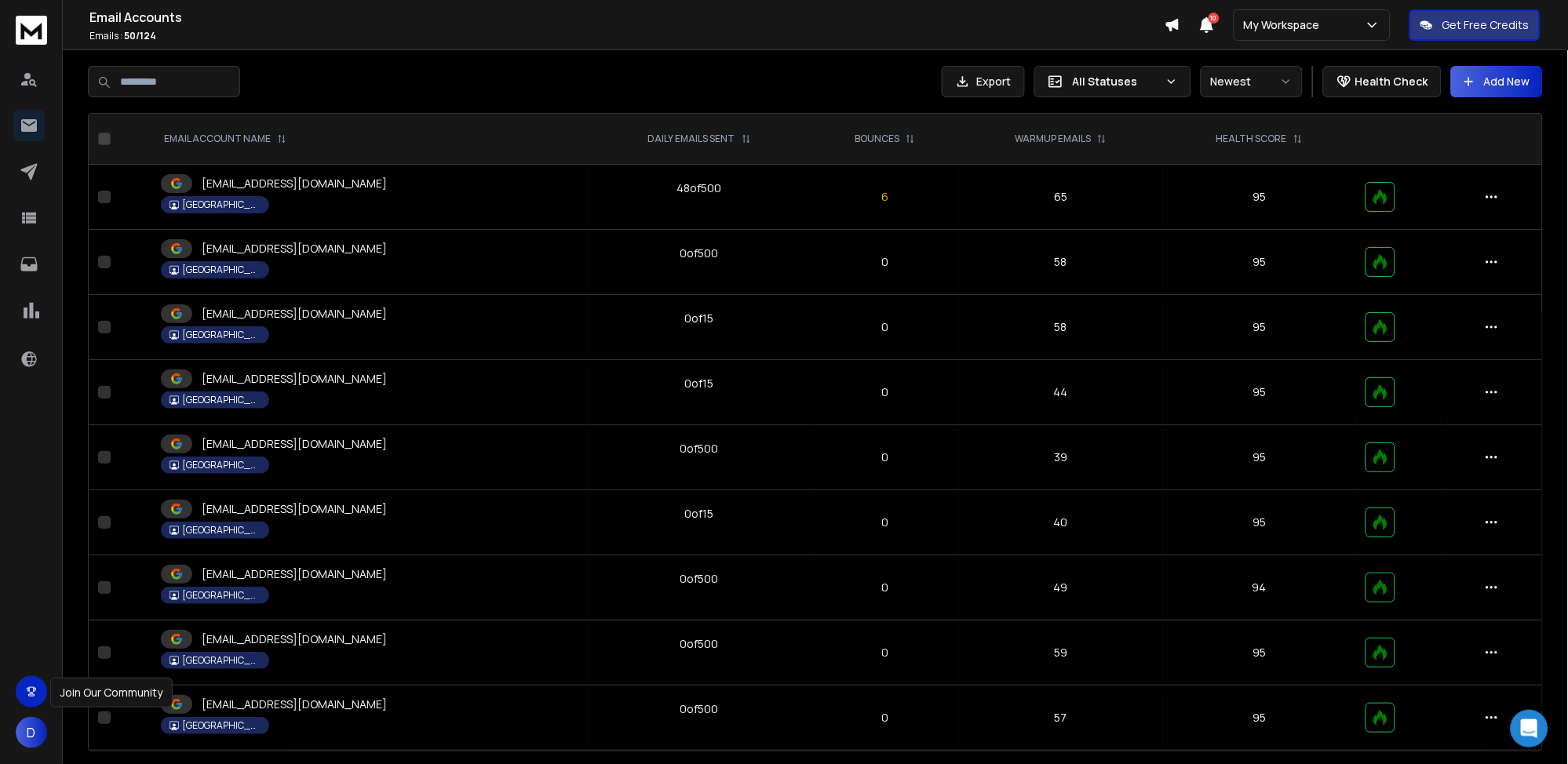
click at [35, 682] on link at bounding box center [31, 692] width 31 height 31
click at [36, 736] on span "D" at bounding box center [31, 733] width 31 height 31
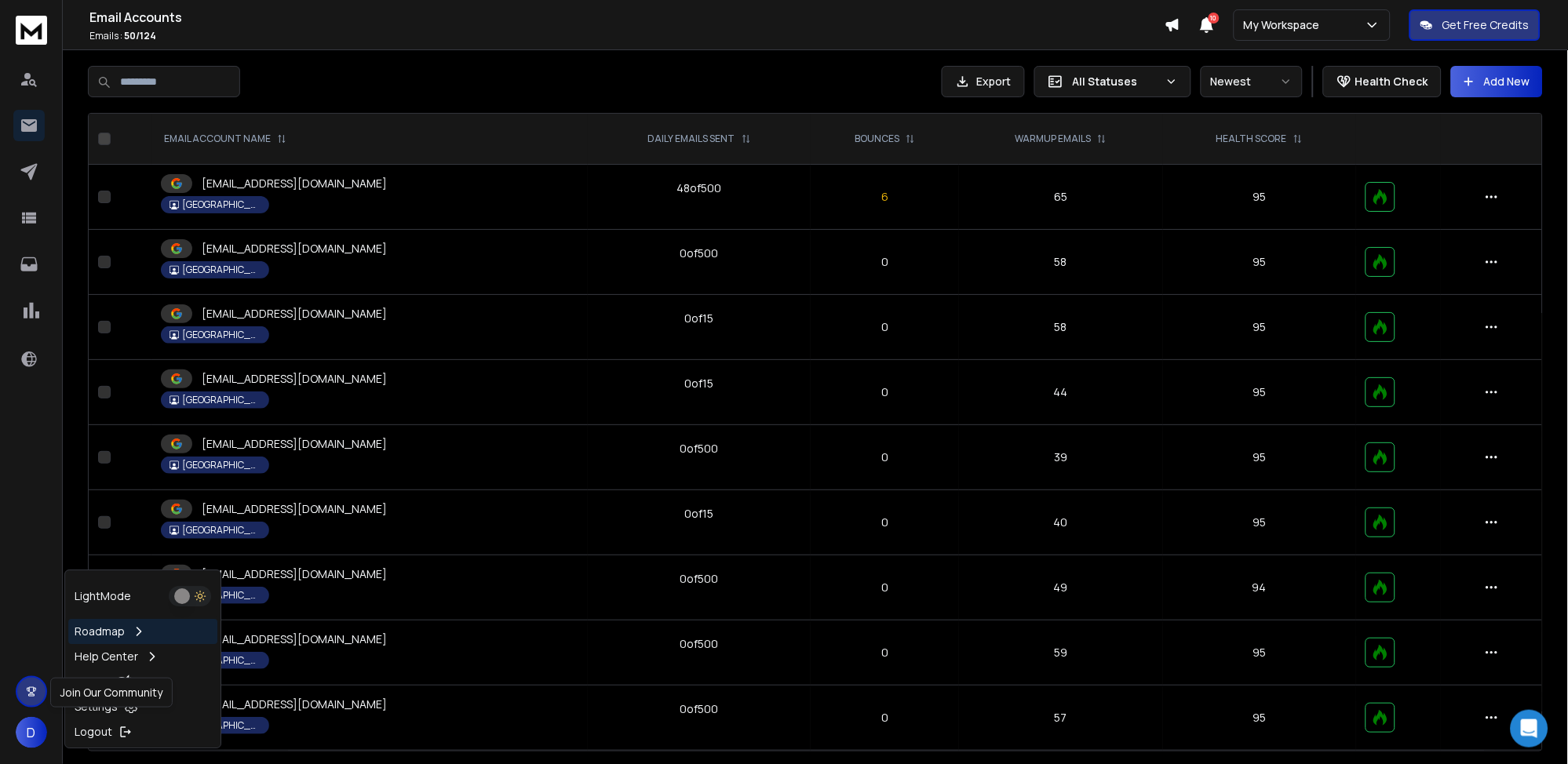
click at [123, 702] on div "Join Our Community" at bounding box center [112, 693] width 123 height 30
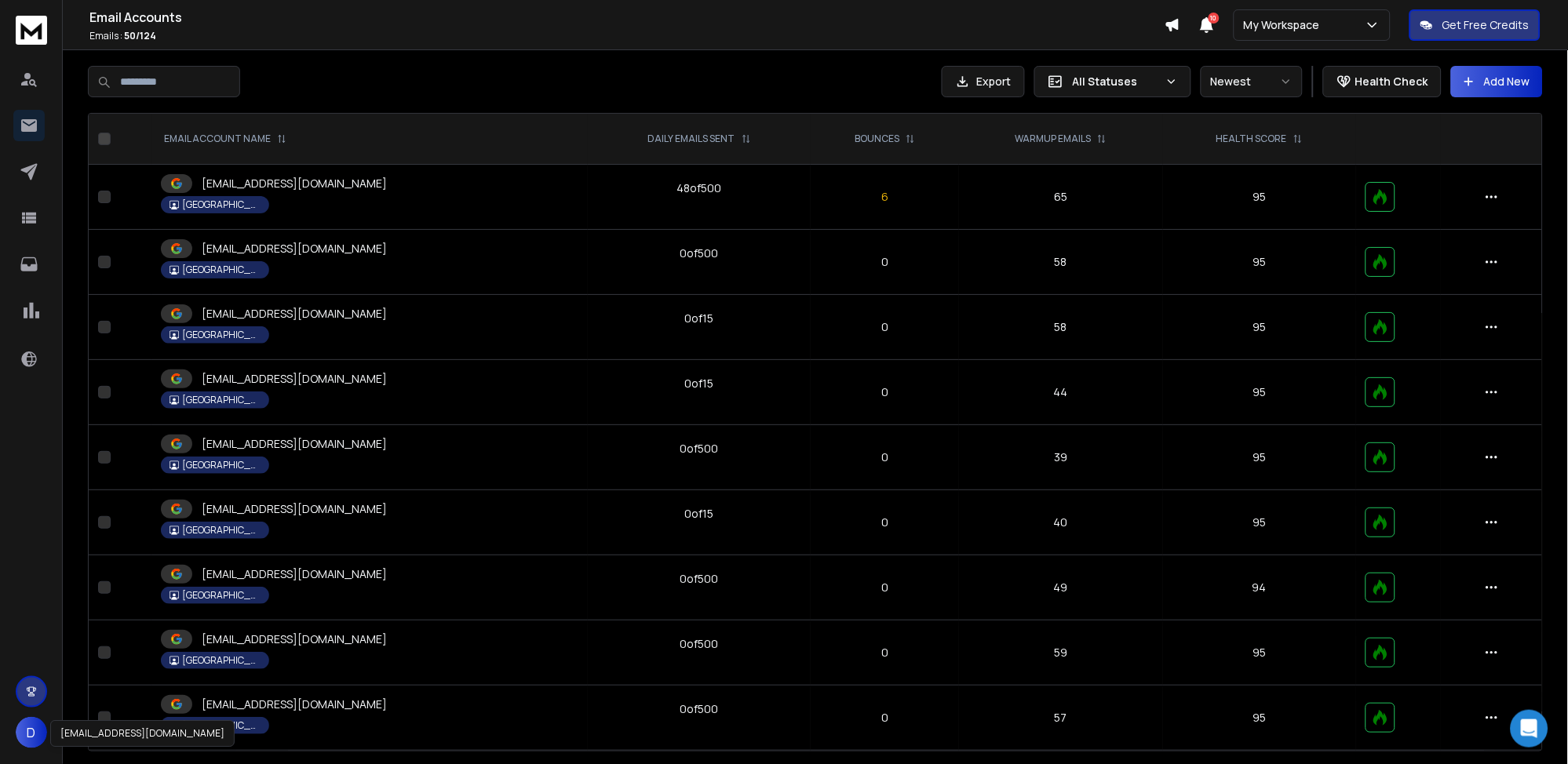
click at [41, 737] on span "D" at bounding box center [31, 733] width 31 height 31
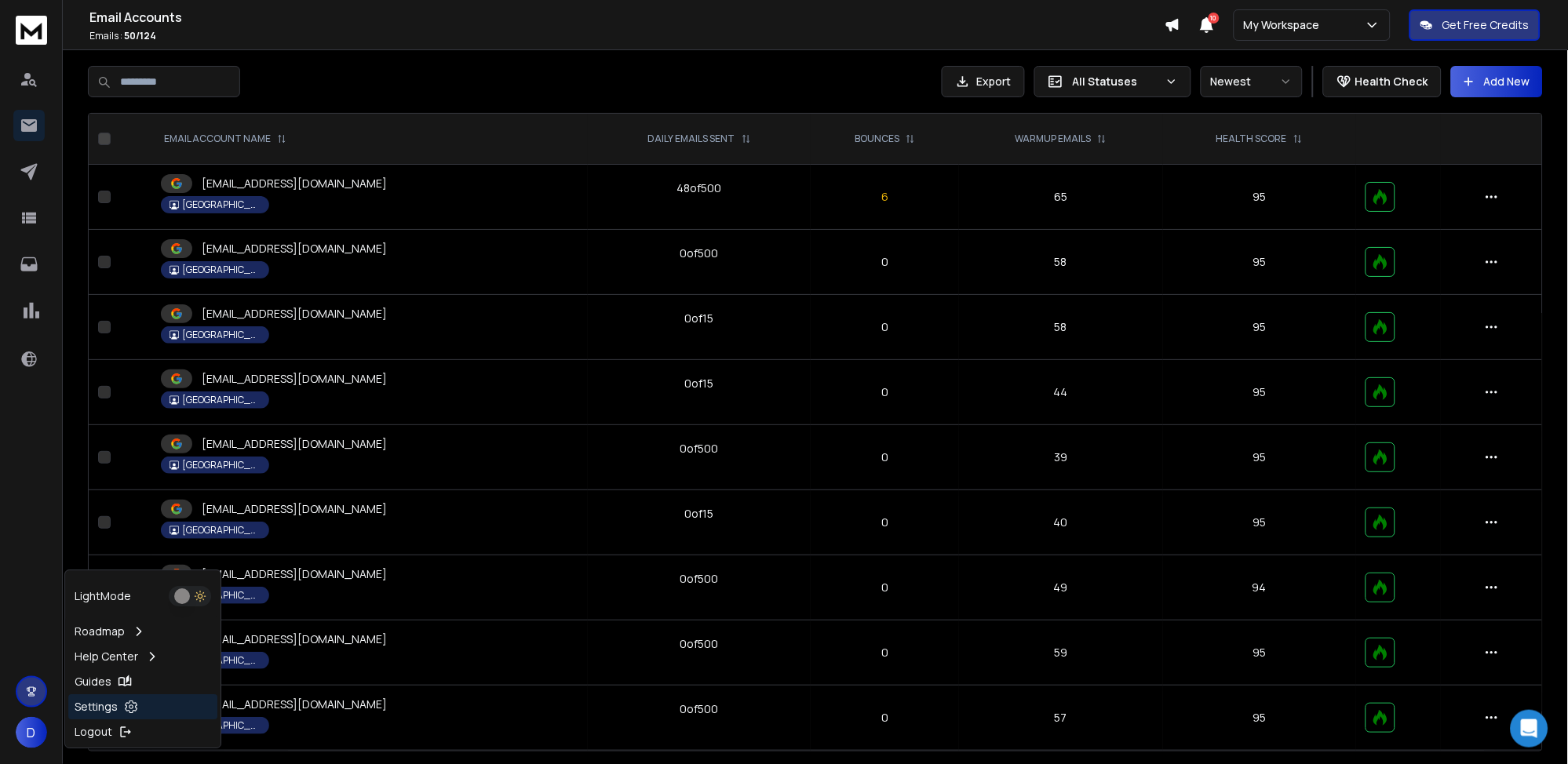
click at [106, 711] on p "Settings" at bounding box center [95, 706] width 43 height 16
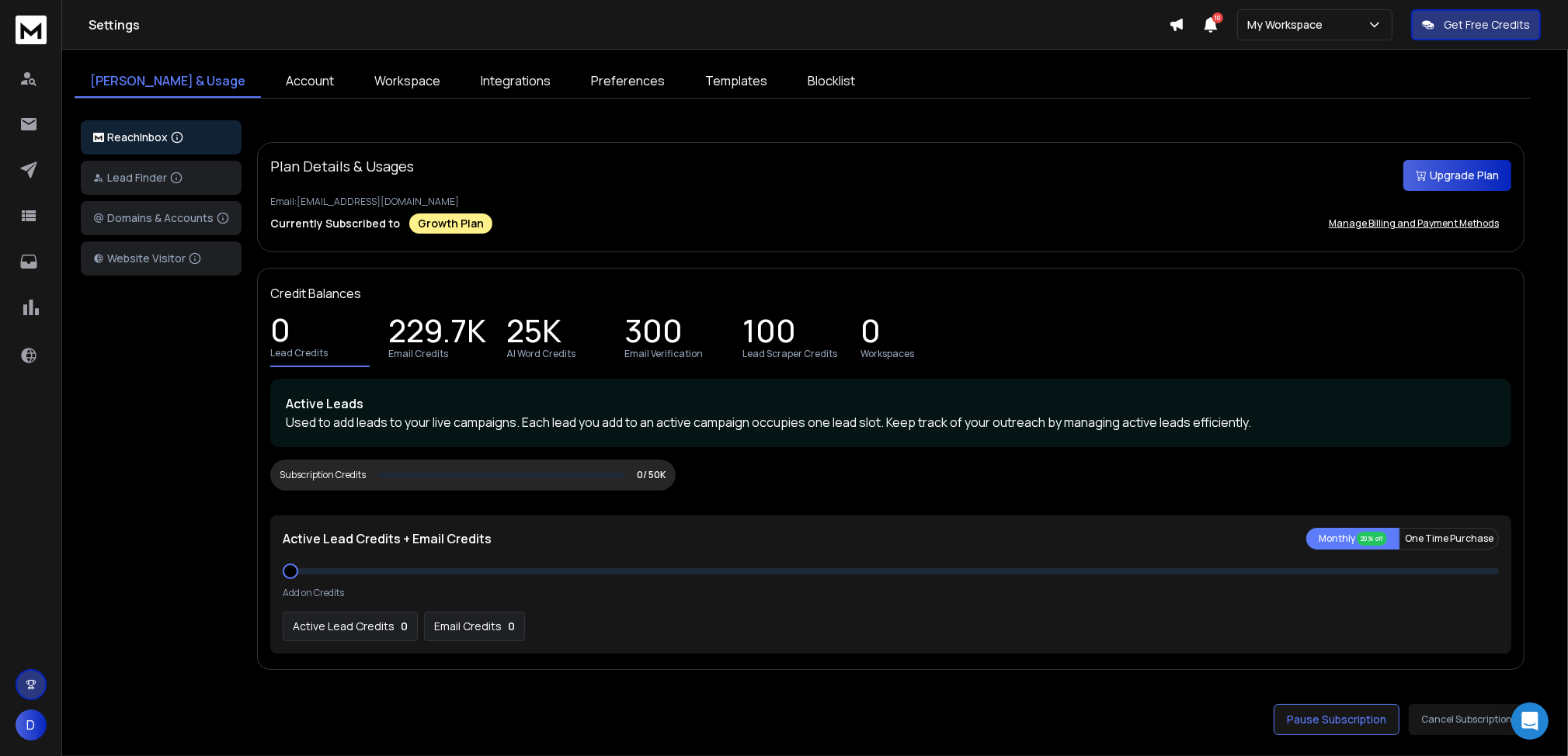
click at [377, 413] on p "Used to add leads to your live campaigns. Each lead you add to an active campai…" at bounding box center [890, 422] width 1210 height 19
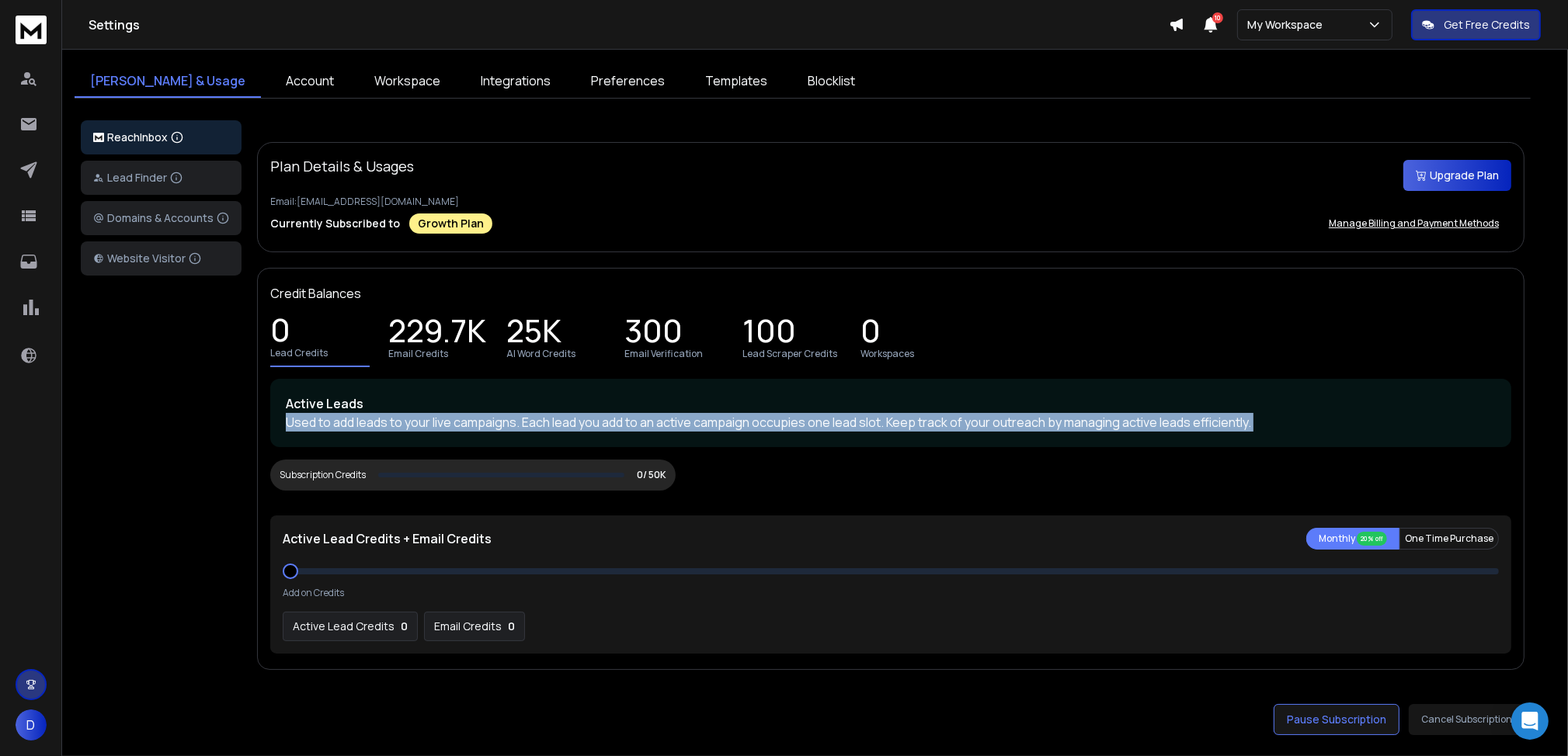
drag, startPoint x: 377, startPoint y: 413, endPoint x: 349, endPoint y: 552, distance: 141.8
click at [349, 550] on div "Active Lead Credits + Email Credits One Time Purchase Monthly 20% off Add on Cr…" at bounding box center [890, 585] width 1215 height 113
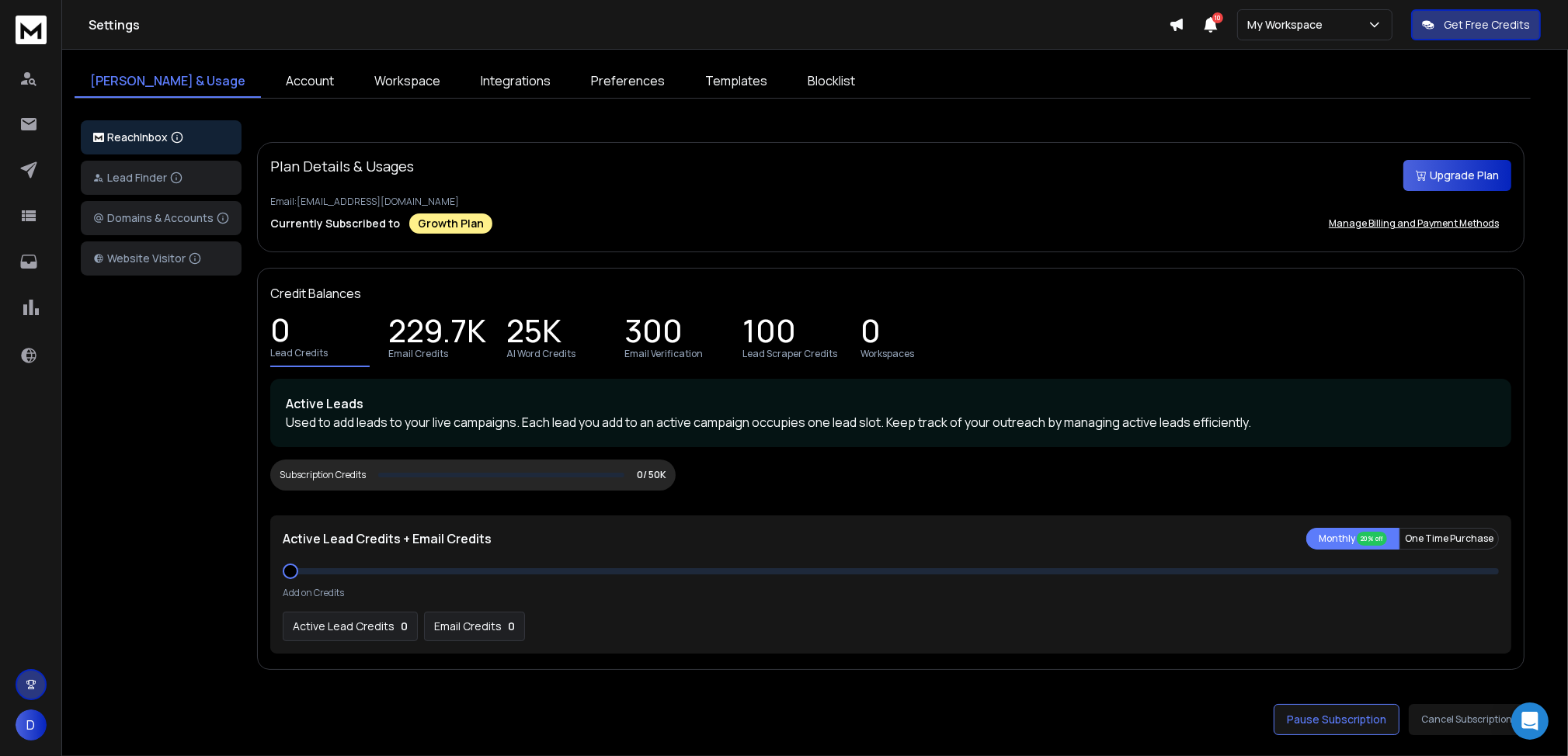
click at [349, 553] on div "Active Lead Credits + Email Credits One Time Purchase Monthly 20% off Add on Cr…" at bounding box center [890, 585] width 1215 height 113
click at [1447, 181] on button "Upgrade Plan" at bounding box center [1457, 175] width 108 height 31
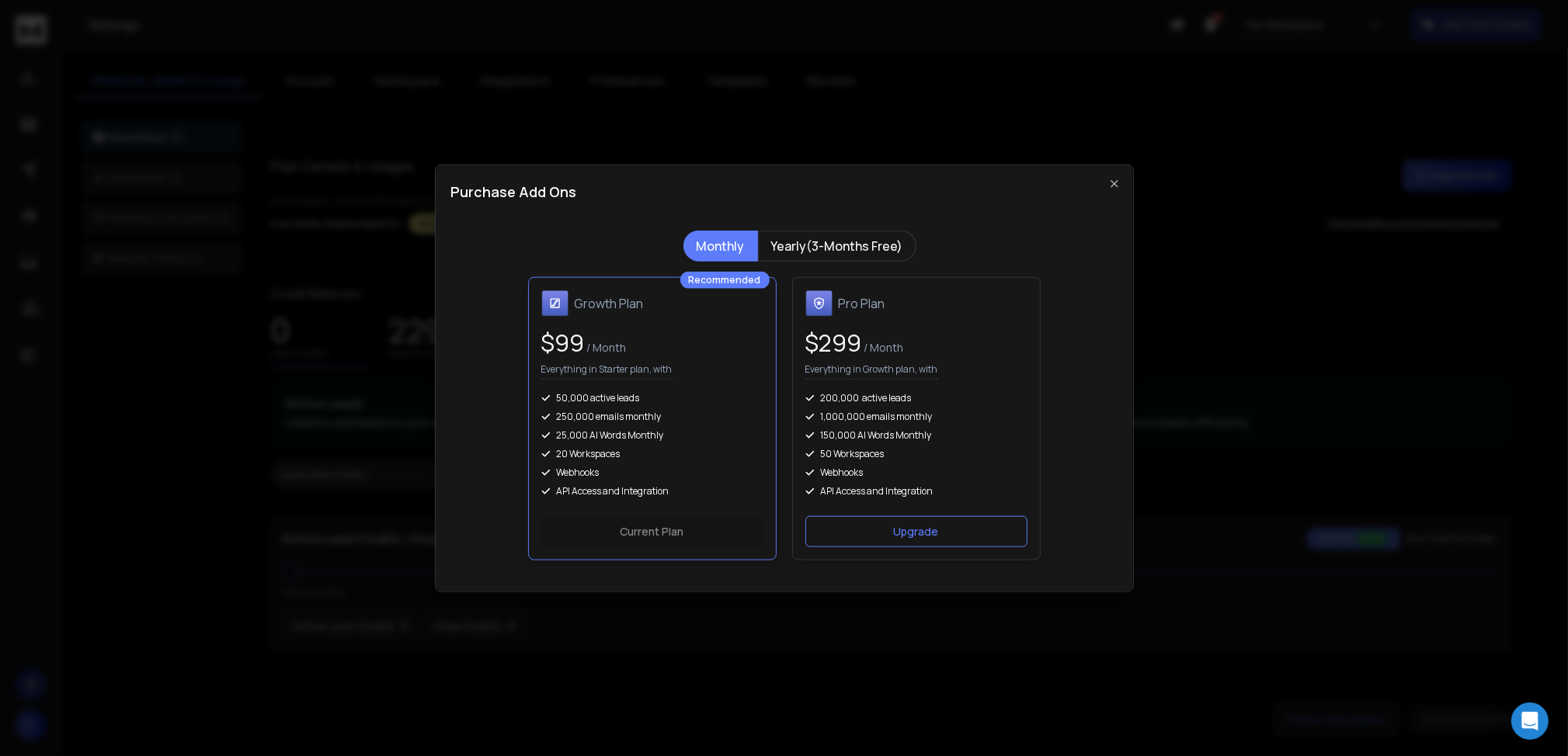
click at [614, 533] on div "Current Plan" at bounding box center [652, 531] width 222 height 31
click at [654, 532] on div "Current Plan" at bounding box center [652, 531] width 222 height 31
click at [853, 240] on button "Yearly(3-Months Free)" at bounding box center [837, 246] width 159 height 31
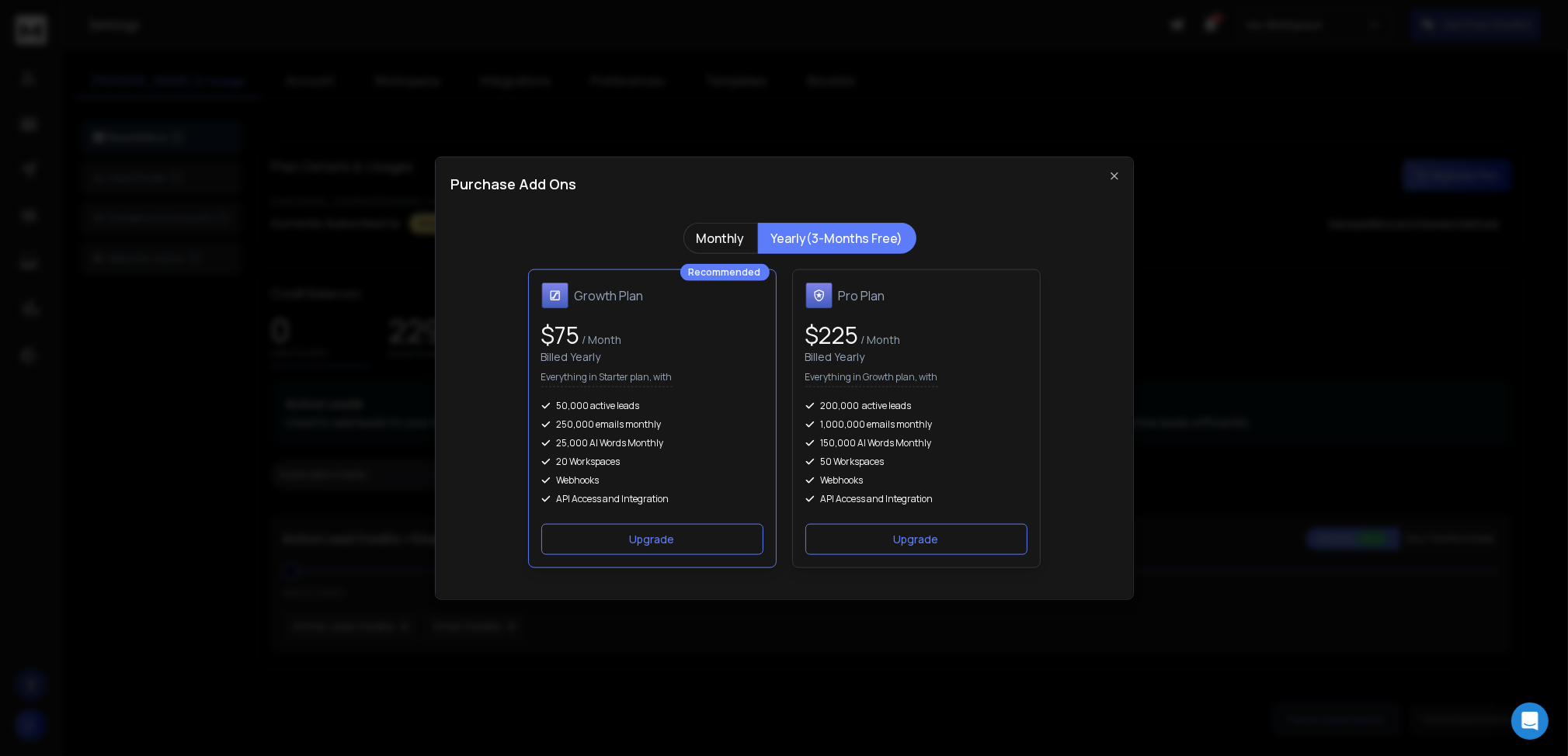
click at [853, 237] on button "Yearly(3-Months Free)" at bounding box center [837, 238] width 159 height 31
click at [729, 236] on button "Monthly" at bounding box center [721, 238] width 74 height 31
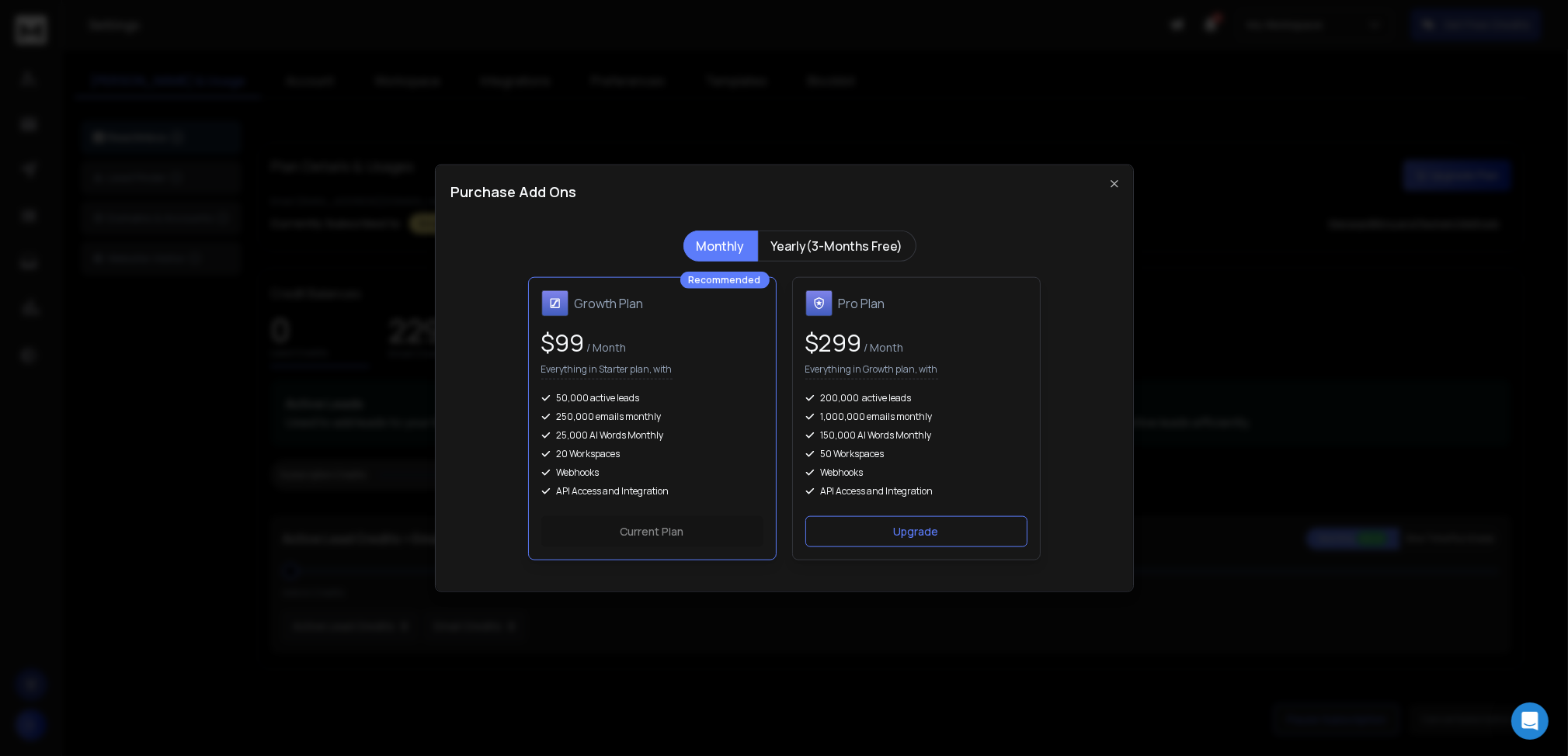
click at [680, 357] on div "Growth Plan $ 99 / Month Everything in Starter plan, with 50,000 active leads 2…" at bounding box center [652, 393] width 222 height 208
click at [680, 356] on div "$ 99 / Month" at bounding box center [652, 342] width 222 height 28
click at [669, 346] on div "$ 99 / Month" at bounding box center [652, 342] width 222 height 28
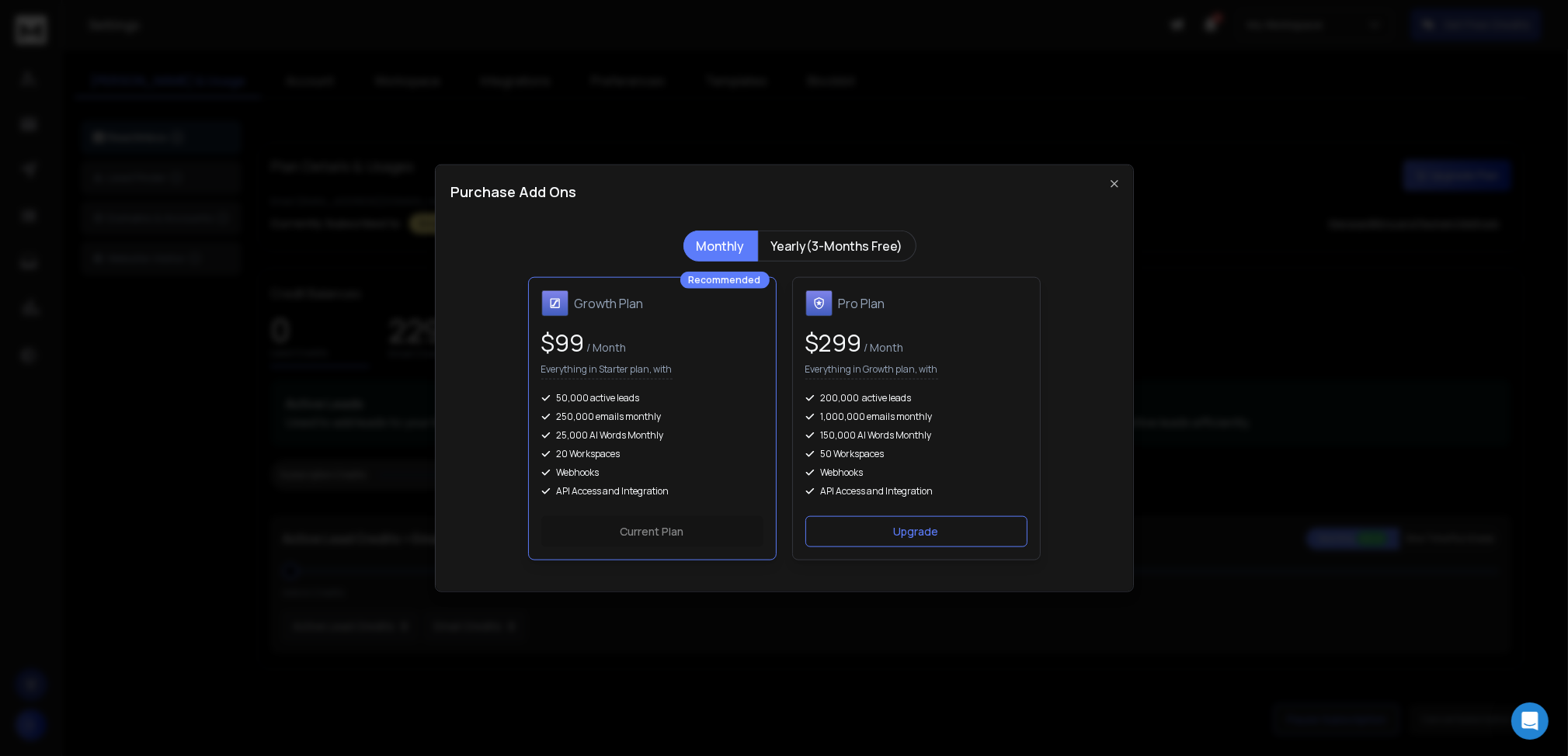
click at [611, 390] on ul "50,000 active leads 250,000 emails monthly 25,000 AI Words Monthly 20 Workspace…" at bounding box center [652, 441] width 222 height 111
click at [1114, 181] on icon "button" at bounding box center [1114, 184] width 13 height 13
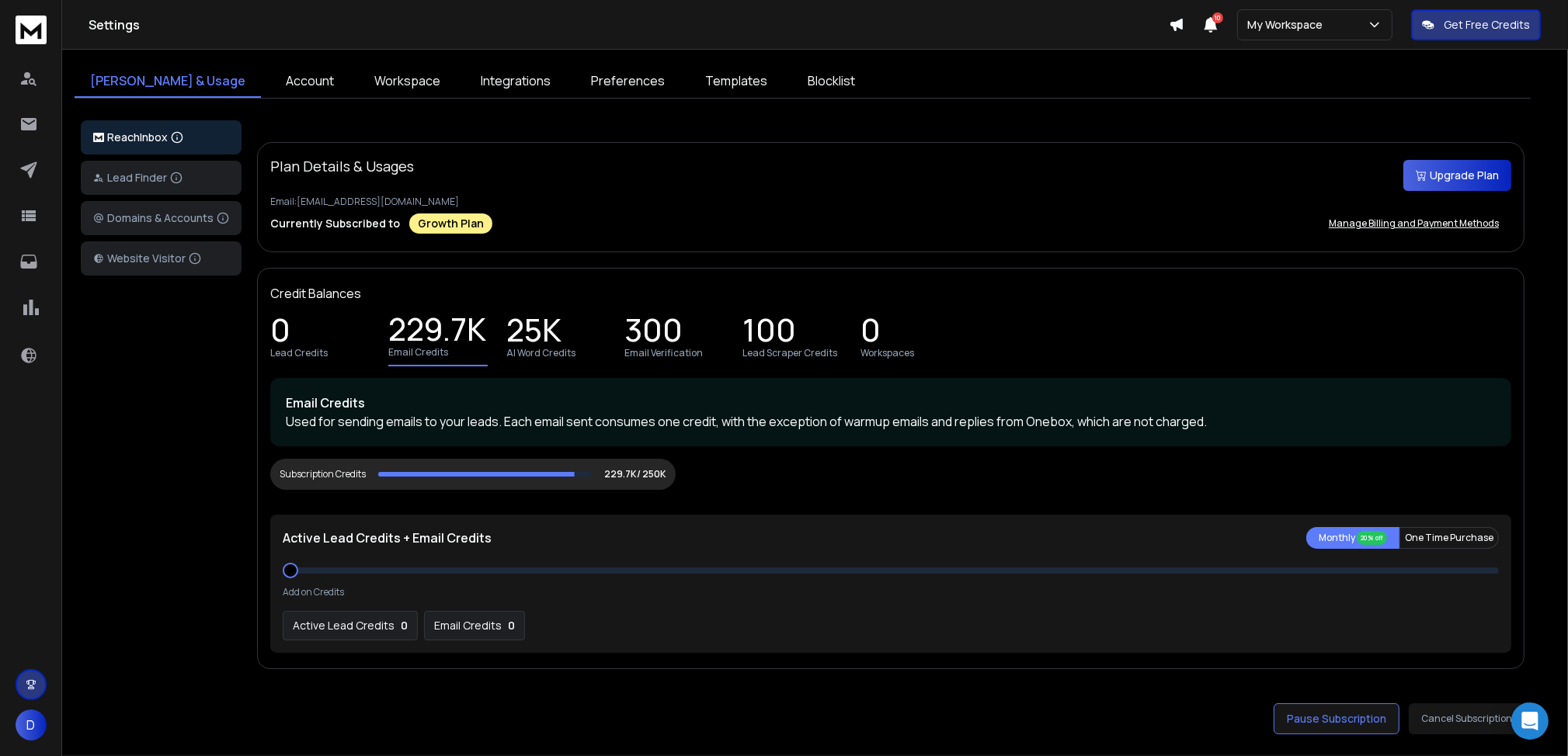
click at [420, 364] on button "229.7K Email Credits" at bounding box center [438, 344] width 100 height 45
click at [420, 354] on p "Email Credits" at bounding box center [418, 353] width 60 height 13
click at [538, 349] on p "AI Word Credits" at bounding box center [541, 354] width 69 height 13
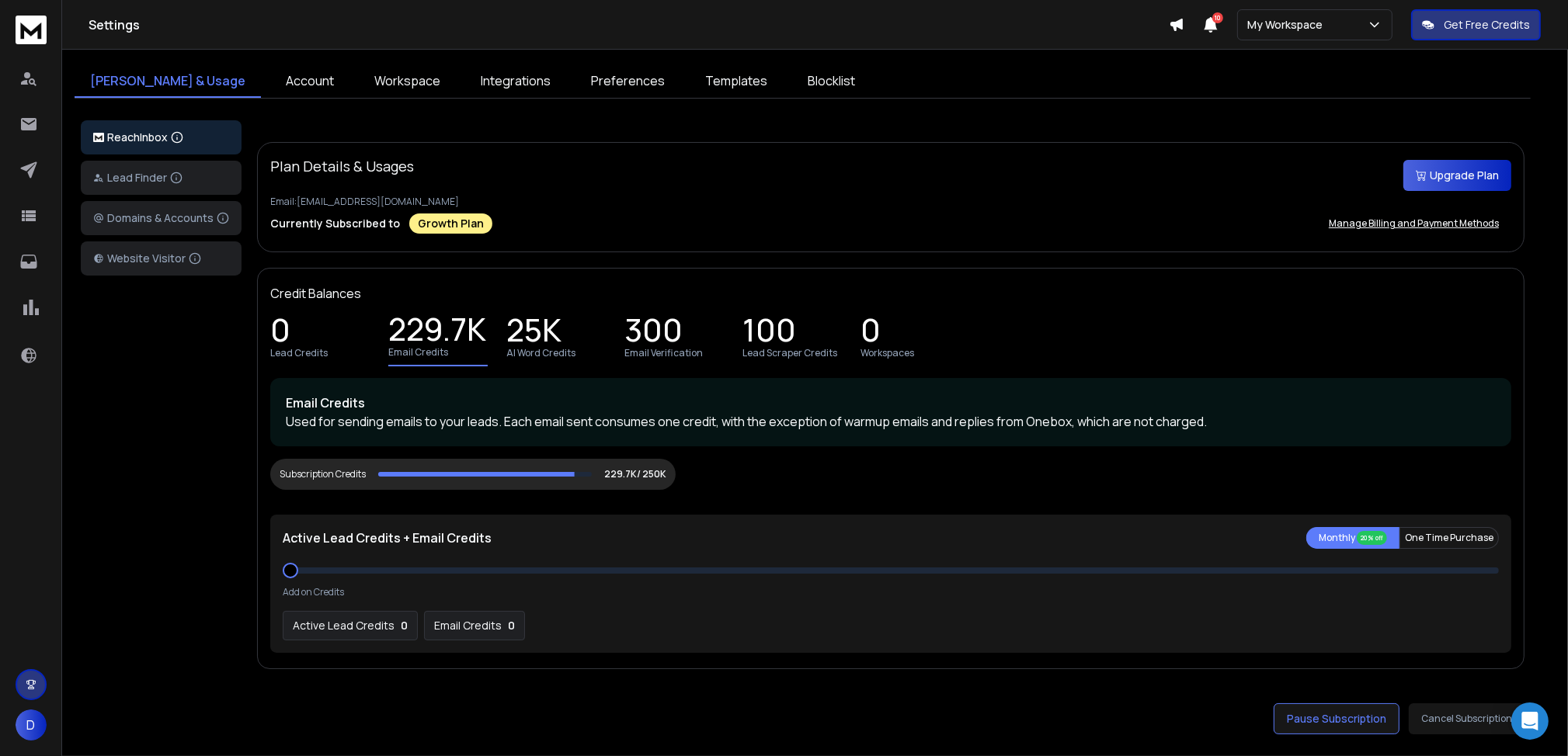
click at [450, 322] on p "229.7K" at bounding box center [437, 333] width 98 height 22
click at [1408, 223] on p "Manage Billing and Payment Methods" at bounding box center [1414, 224] width 170 height 13
click at [21, 130] on icon at bounding box center [28, 124] width 15 height 13
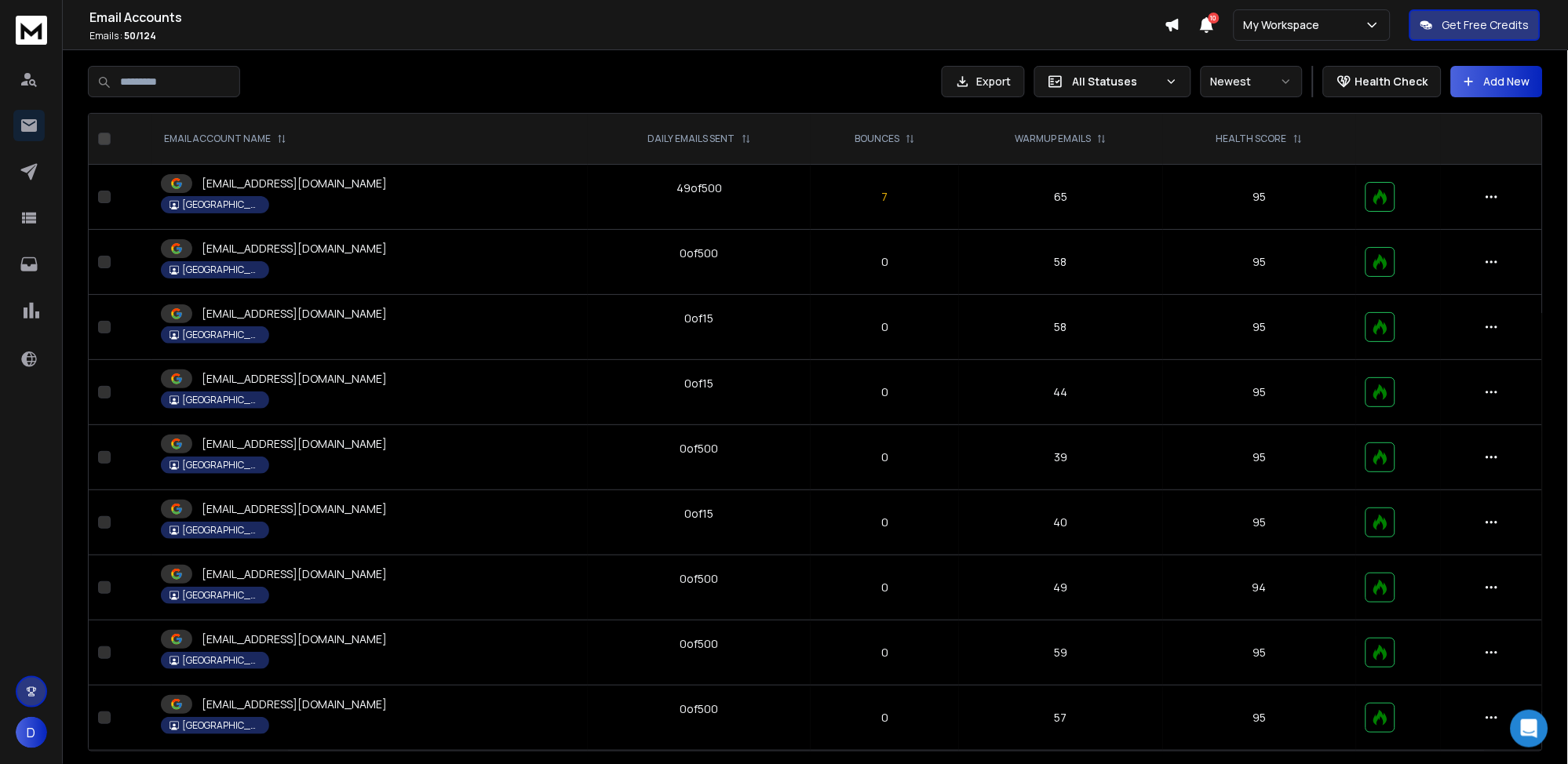
click at [1513, 82] on button "Add New" at bounding box center [1497, 82] width 92 height 31
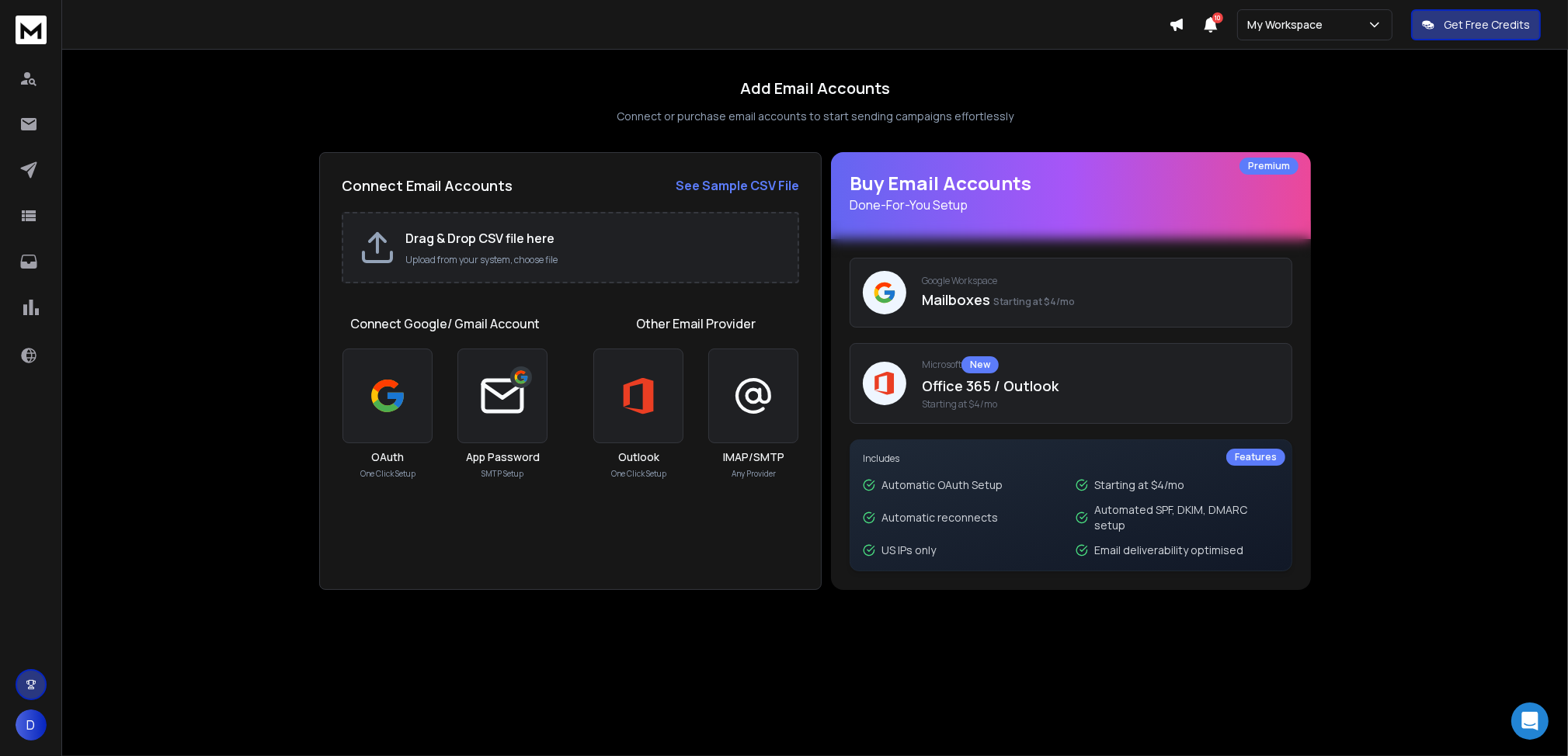
drag, startPoint x: 1388, startPoint y: 102, endPoint x: 1382, endPoint y: 93, distance: 10.8
click at [1387, 102] on div "Add Email Accounts Connect or purchase email accounts to start sending campaign…" at bounding box center [815, 101] width 1505 height 46
click at [1367, 32] on div "My Workspace" at bounding box center [1314, 24] width 135 height 15
